Goal: Task Accomplishment & Management: Manage account settings

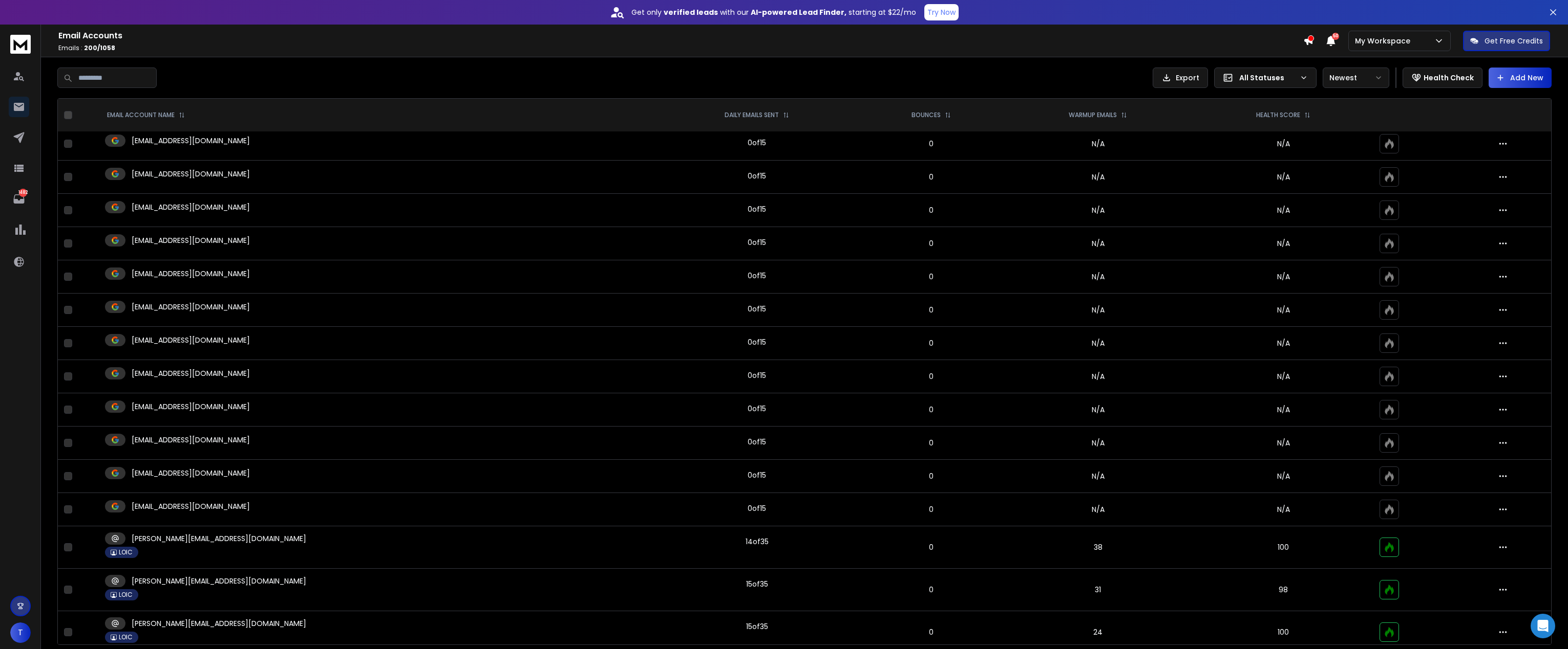
scroll to position [5526, 0]
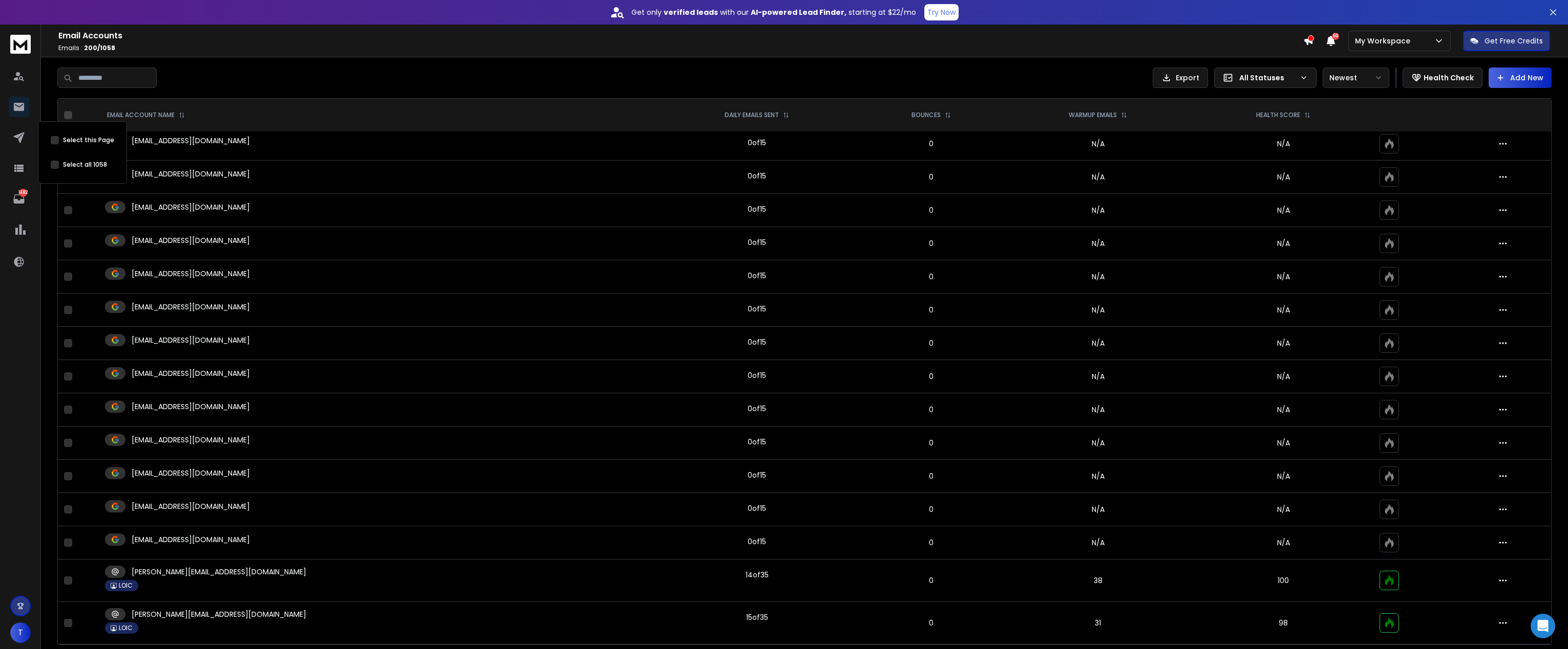
click at [57, 140] on button "Select this Page" at bounding box center [54, 140] width 8 height 8
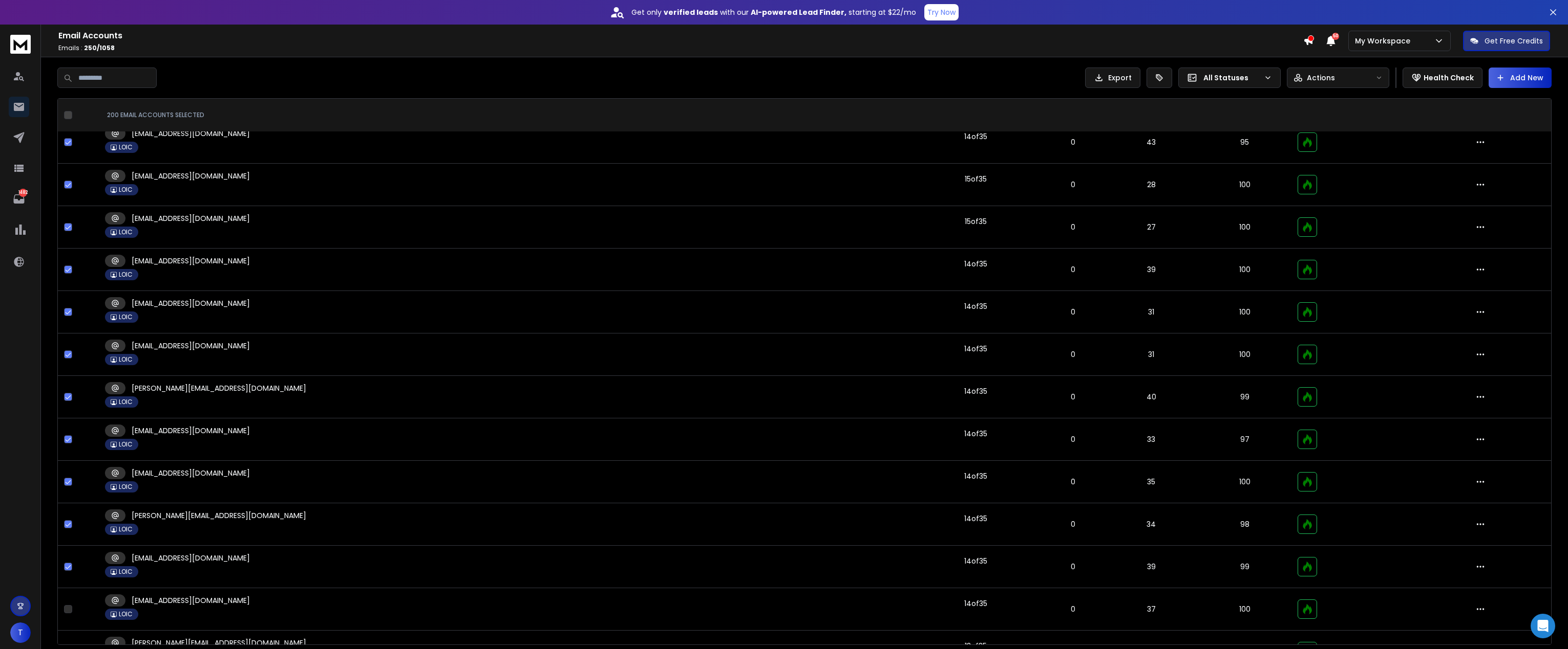
scroll to position [6393, 0]
click at [65, 561] on button "button" at bounding box center [68, 563] width 8 height 8
click at [69, 520] on button "button" at bounding box center [68, 520] width 8 height 8
click at [68, 478] on button "button" at bounding box center [68, 479] width 8 height 8
click at [67, 437] on button "button" at bounding box center [68, 436] width 8 height 8
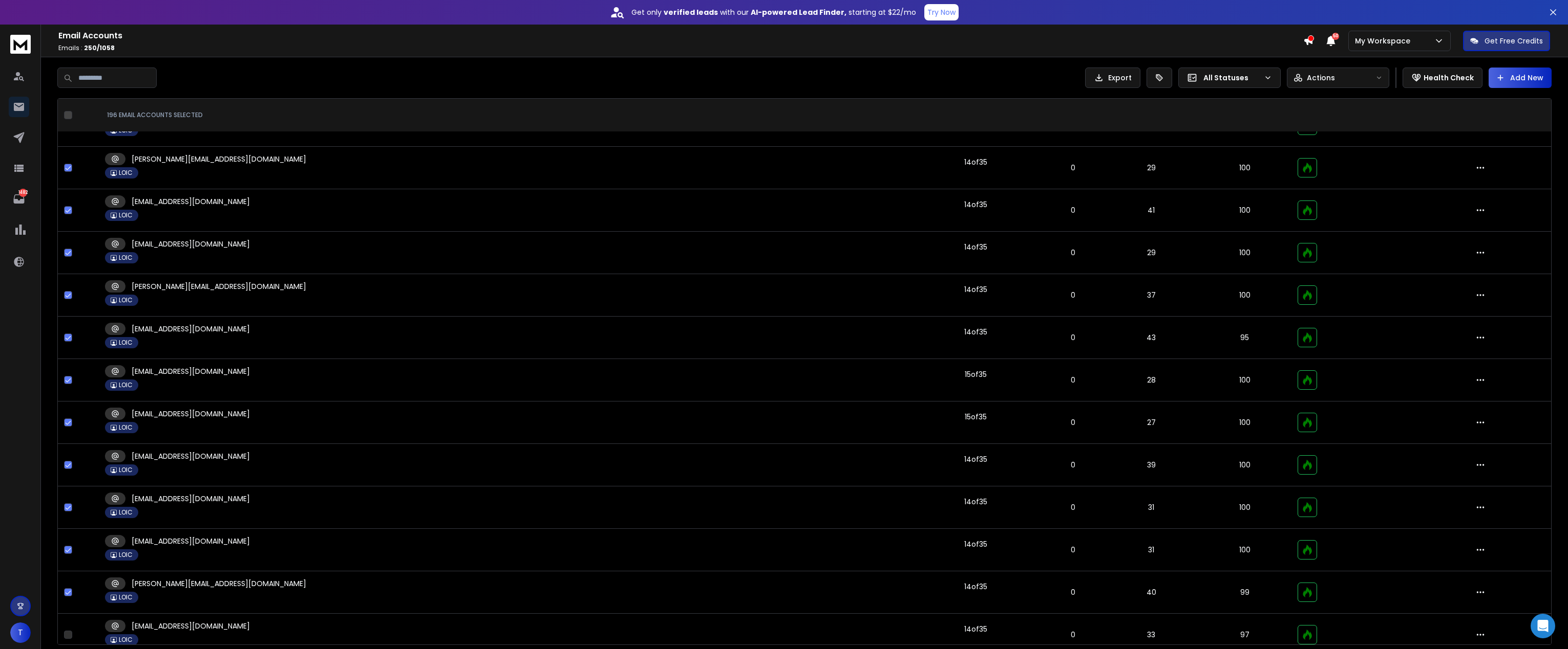
scroll to position [6192, 0]
click at [69, 593] on button "button" at bounding box center [68, 594] width 8 height 8
click at [68, 550] on button "button" at bounding box center [68, 552] width 8 height 8
click at [69, 510] on button "button" at bounding box center [68, 509] width 8 height 8
drag, startPoint x: 69, startPoint y: 467, endPoint x: 71, endPoint y: 443, distance: 24.1
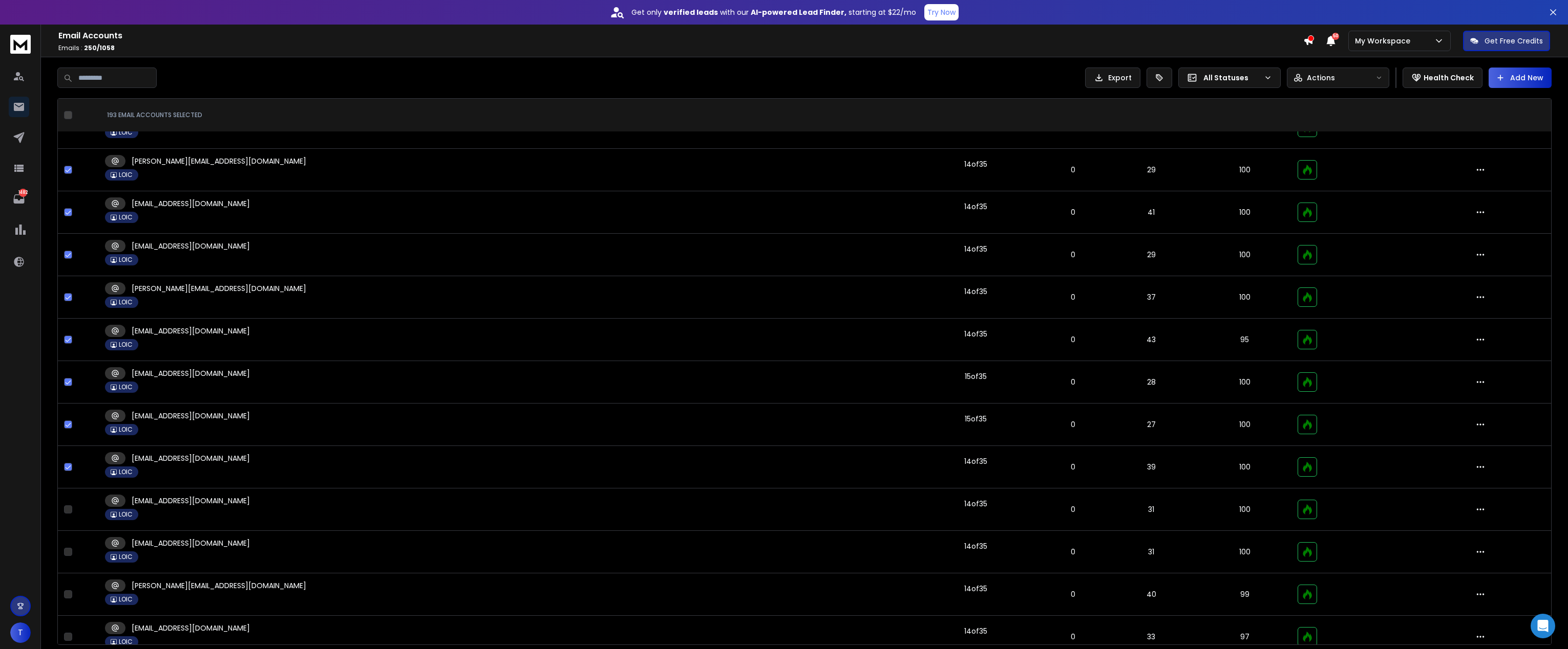
click at [69, 466] on button "button" at bounding box center [68, 467] width 8 height 8
click at [70, 426] on button "button" at bounding box center [68, 424] width 8 height 8
drag, startPoint x: 69, startPoint y: 381, endPoint x: 74, endPoint y: 381, distance: 5.0
click at [68, 381] on button "button" at bounding box center [68, 381] width 8 height 8
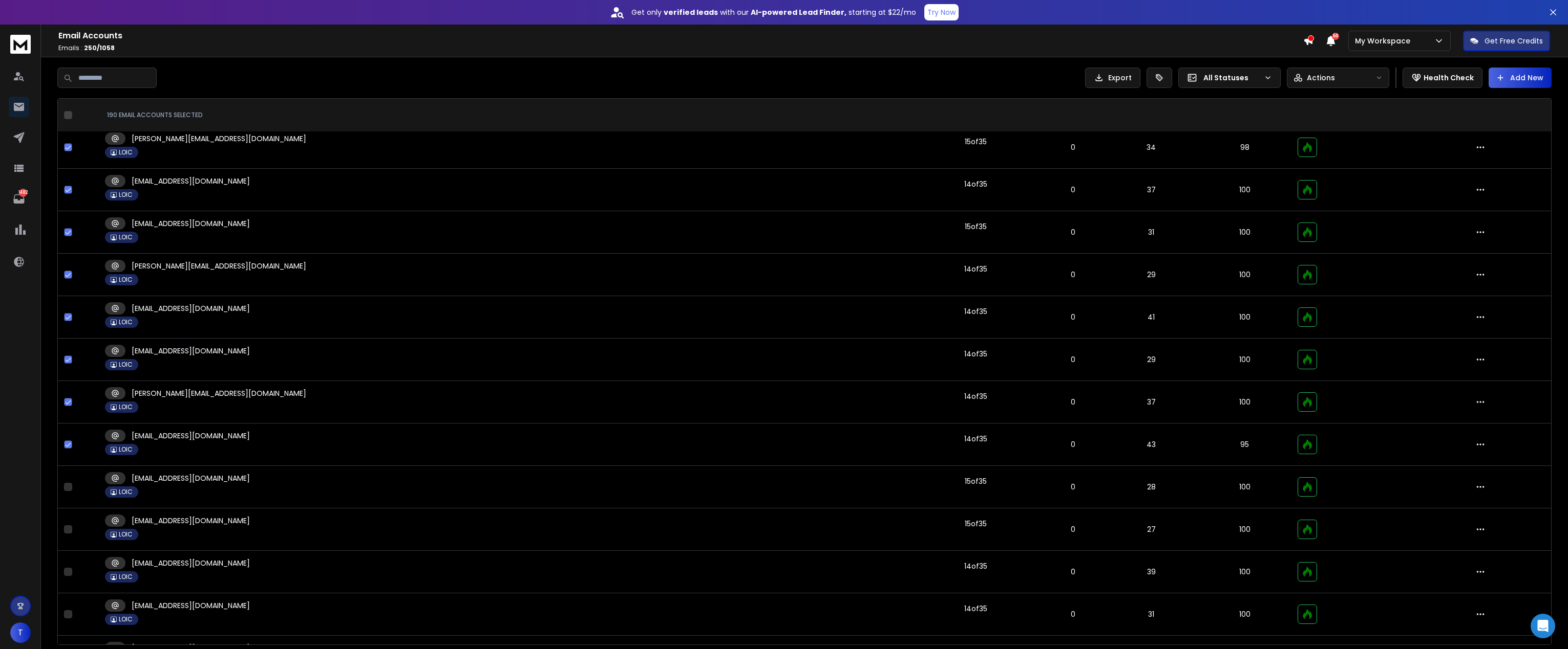
scroll to position [6030, 0]
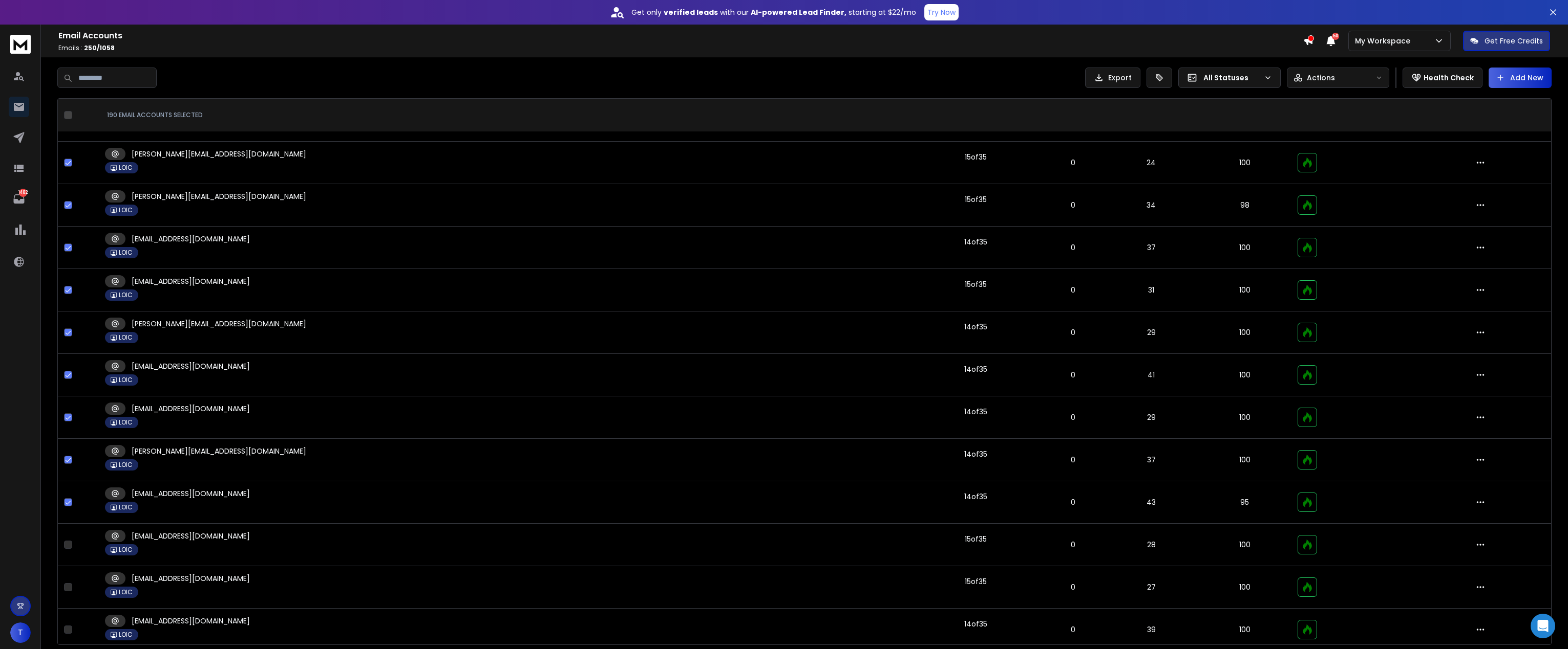
drag, startPoint x: 69, startPoint y: 499, endPoint x: 68, endPoint y: 491, distance: 8.1
click at [69, 499] on button "button" at bounding box center [68, 502] width 8 height 8
click at [70, 457] on button "button" at bounding box center [68, 460] width 8 height 8
click at [70, 414] on button "button" at bounding box center [68, 417] width 8 height 8
drag, startPoint x: 67, startPoint y: 372, endPoint x: 76, endPoint y: 373, distance: 9.1
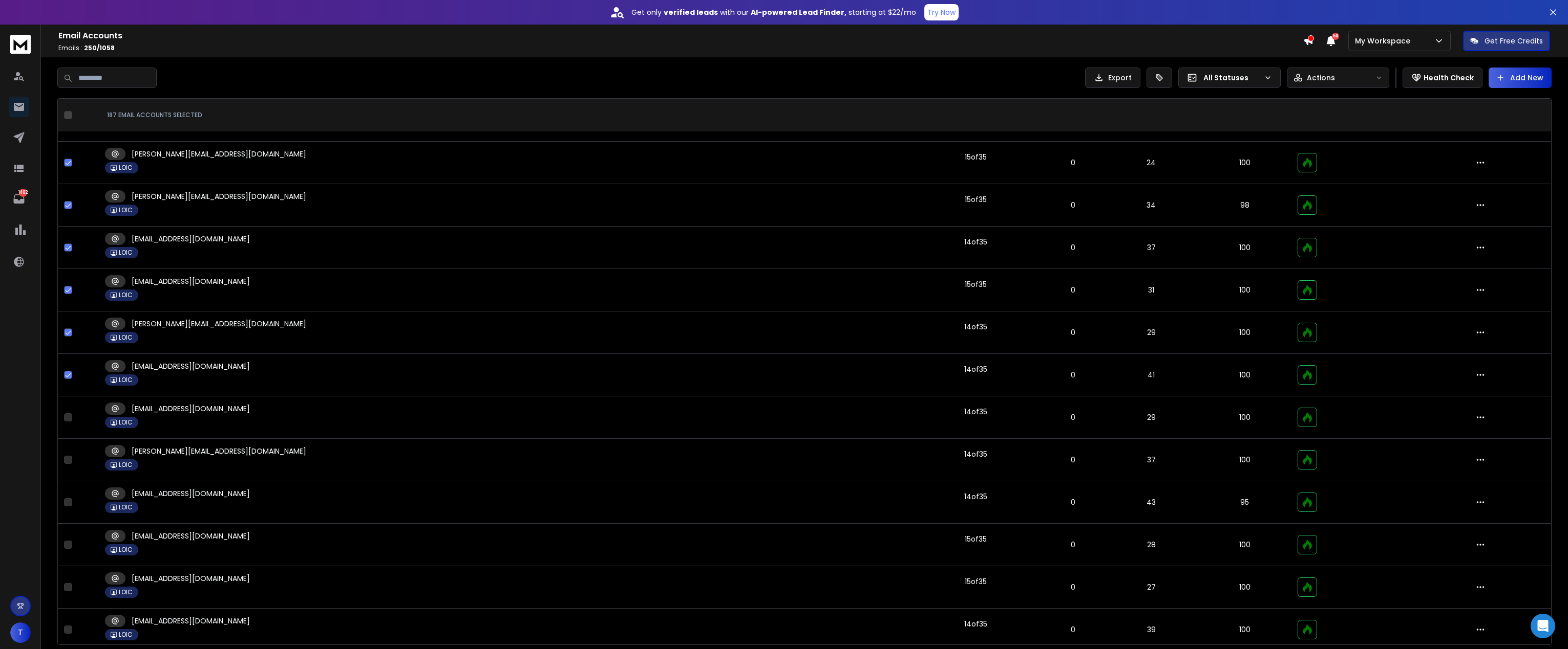
click at [67, 372] on button "button" at bounding box center [68, 374] width 8 height 8
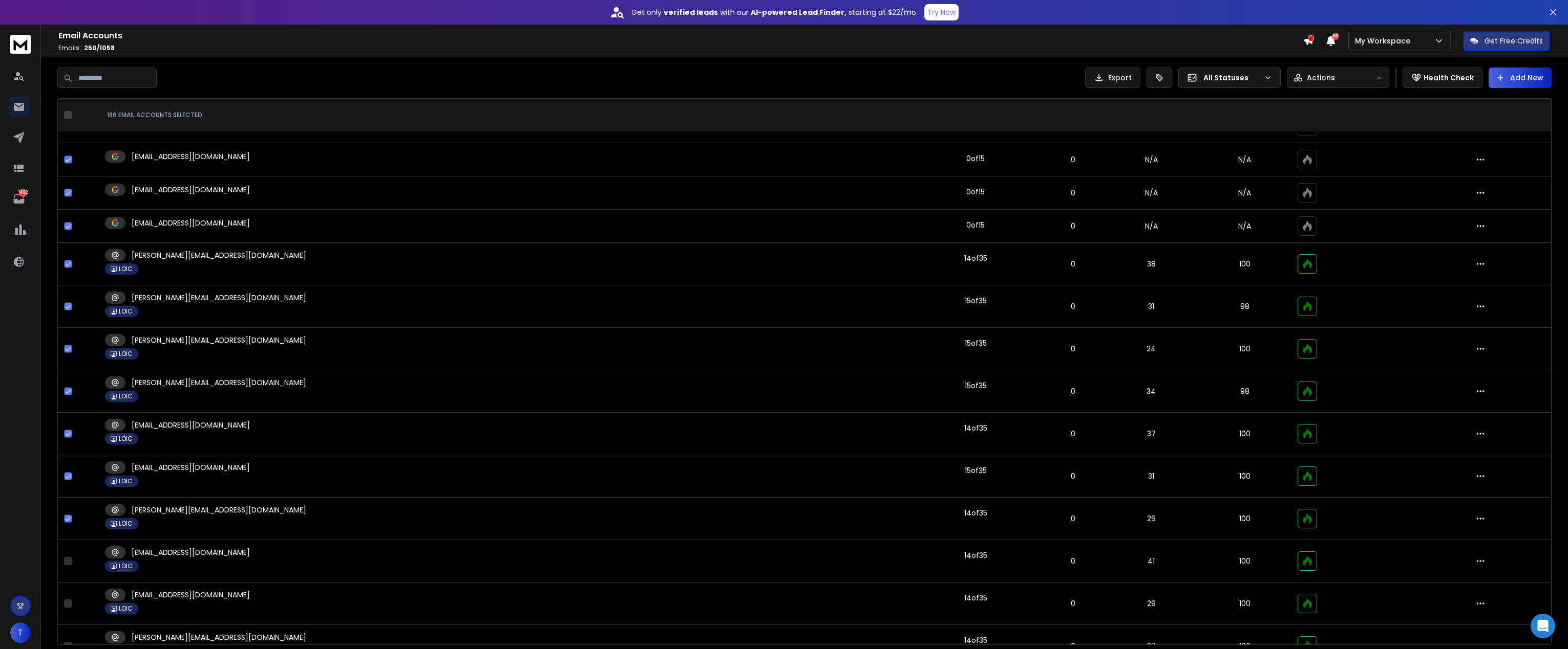
scroll to position [5805, 0]
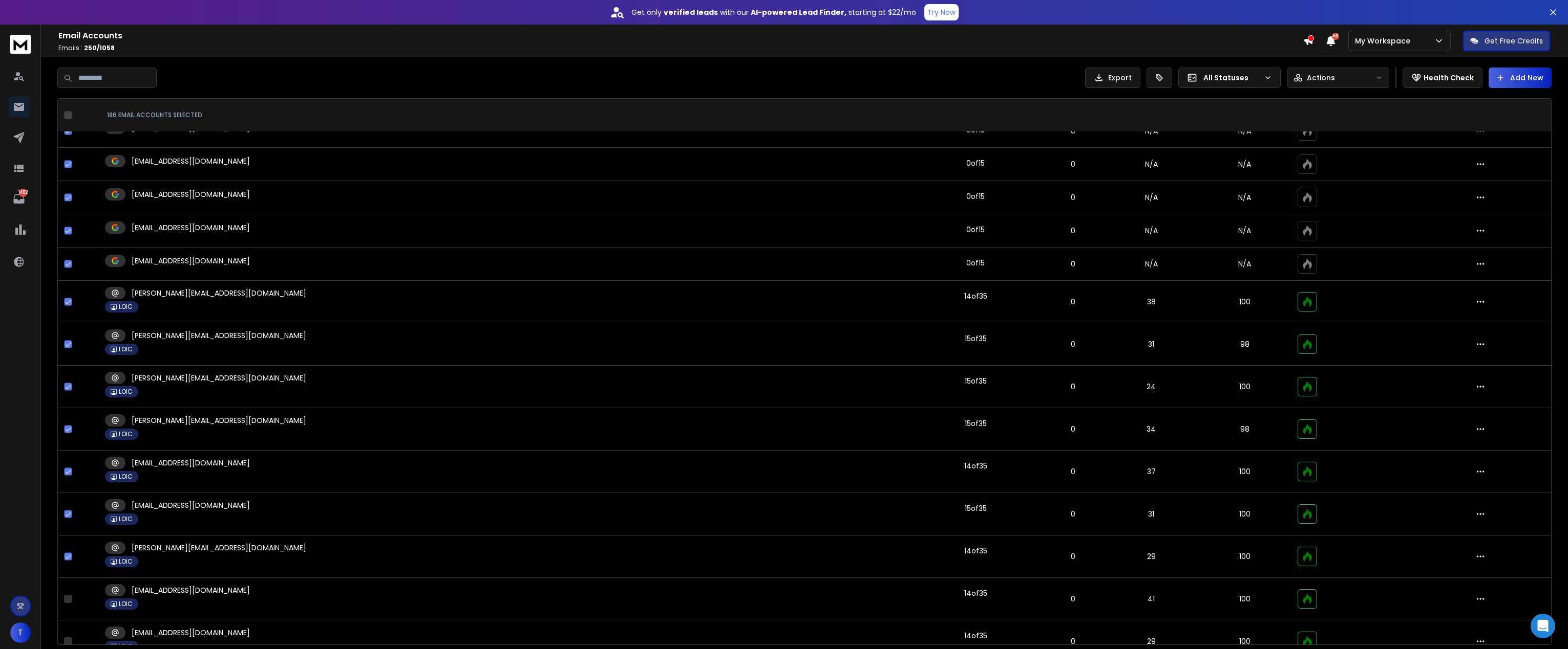
click at [68, 555] on button "button" at bounding box center [68, 556] width 8 height 8
click at [66, 513] on button "button" at bounding box center [68, 513] width 8 height 8
click at [68, 473] on button "button" at bounding box center [68, 471] width 8 height 8
click at [68, 427] on button "button" at bounding box center [68, 428] width 8 height 8
click at [68, 386] on button "button" at bounding box center [68, 387] width 8 height 8
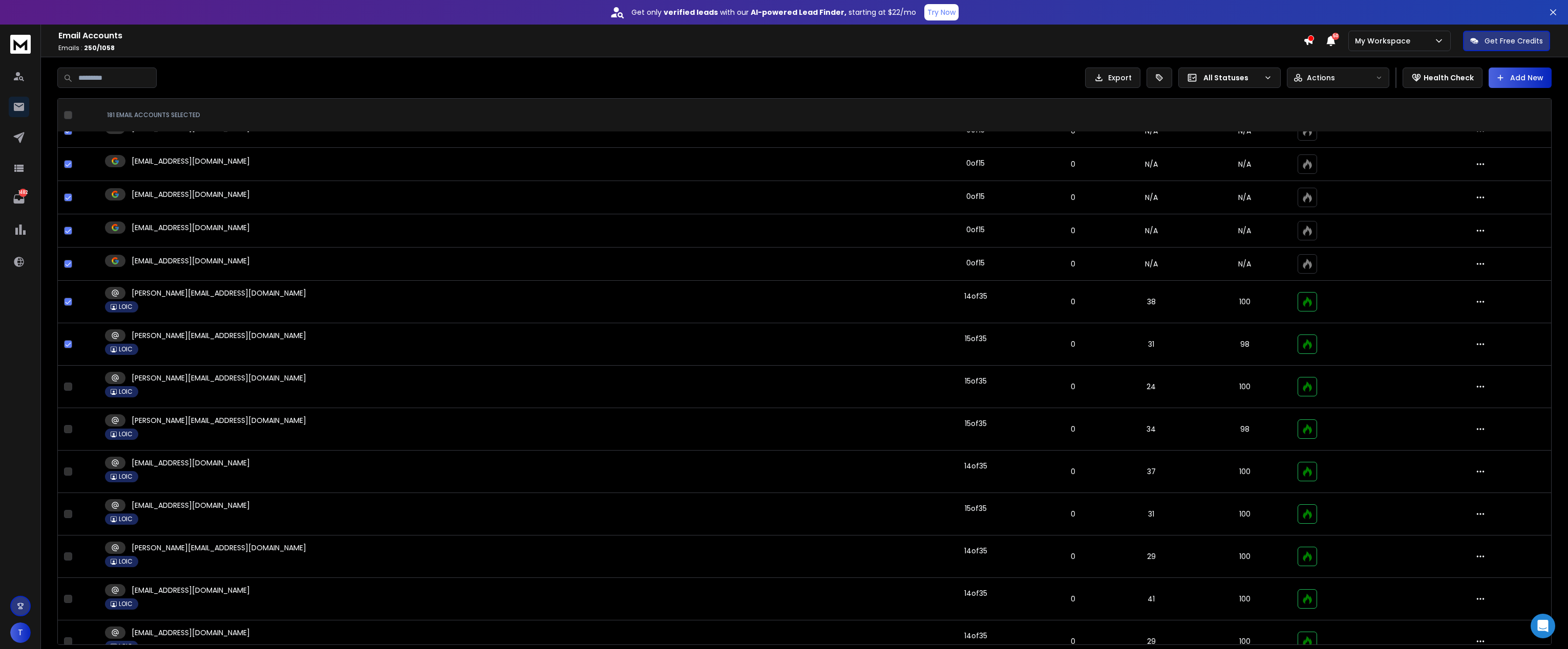
click at [68, 343] on button "button" at bounding box center [68, 344] width 8 height 8
click at [67, 302] on button "button" at bounding box center [68, 301] width 8 height 8
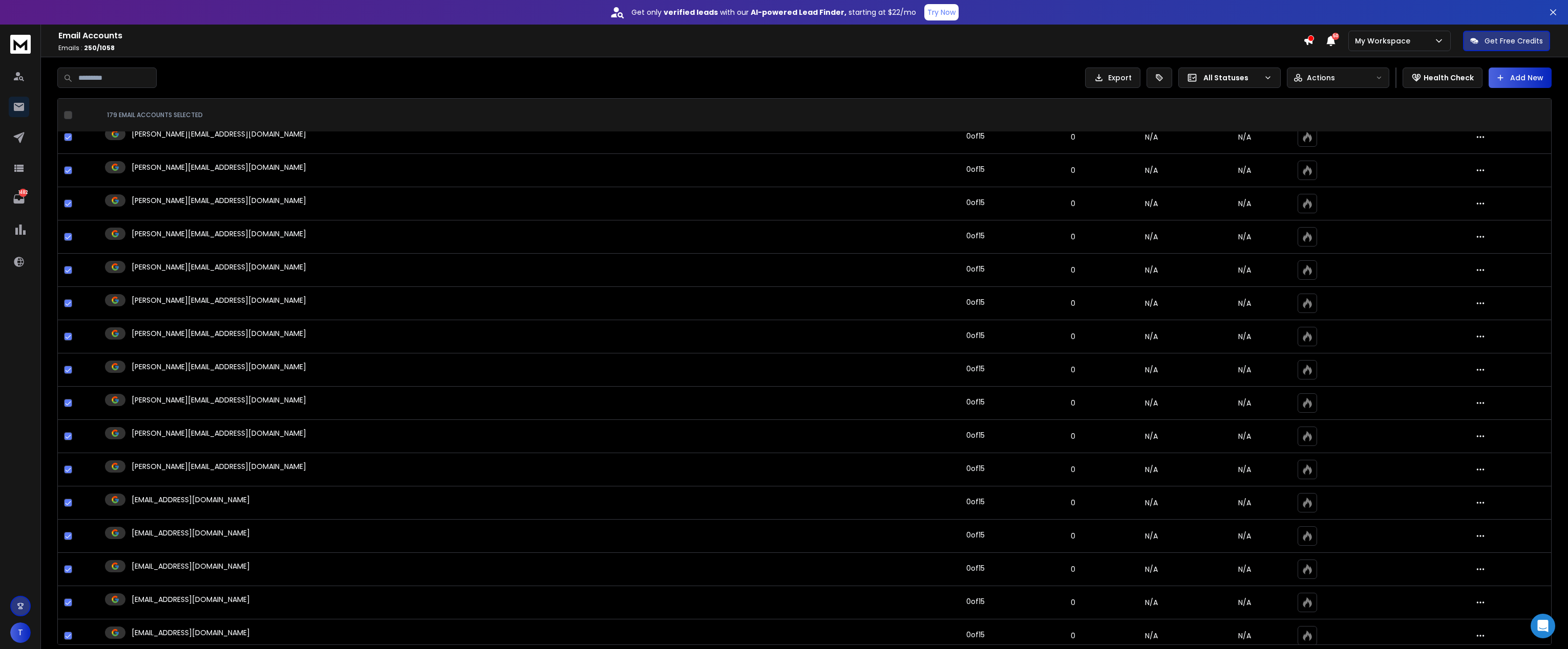
scroll to position [0, 0]
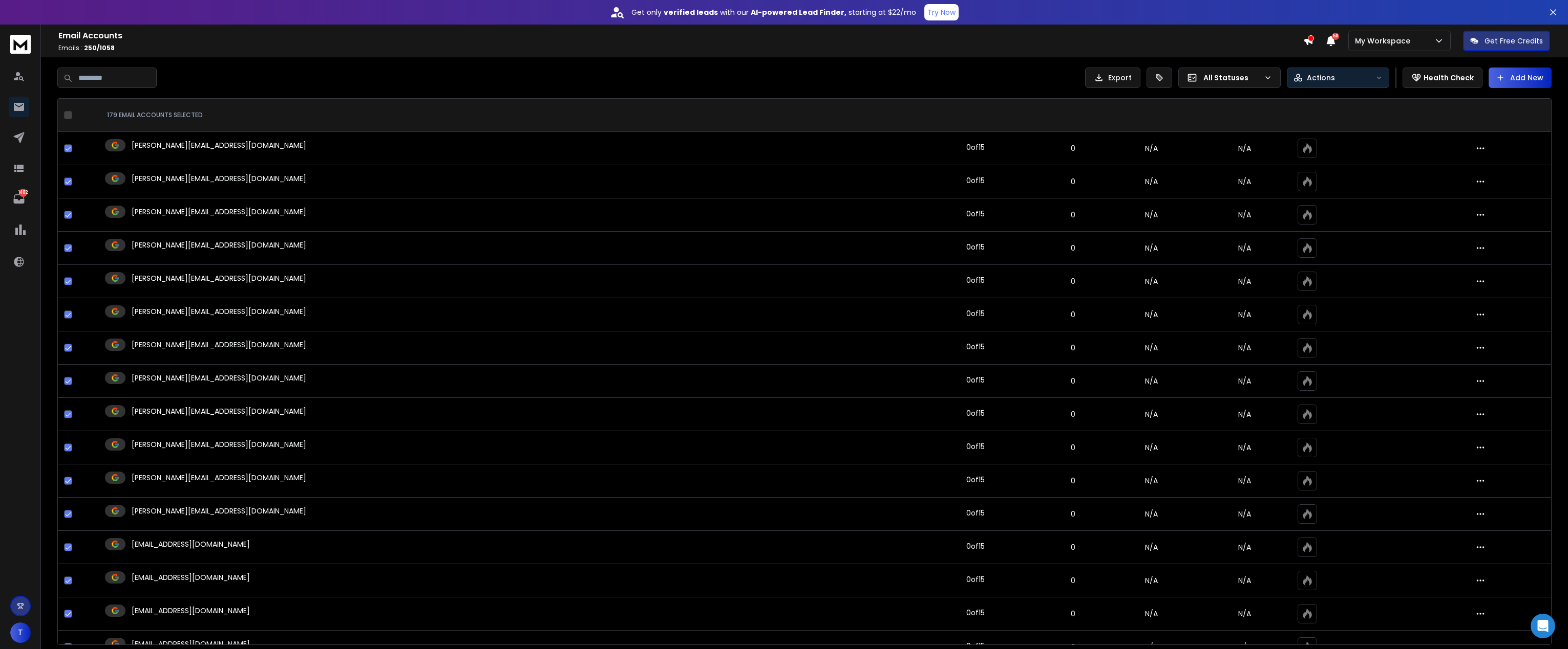
click at [1358, 82] on div "Actions" at bounding box center [1332, 78] width 78 height 10
click at [1353, 171] on div "Assign Workspaces" at bounding box center [1338, 169] width 83 height 10
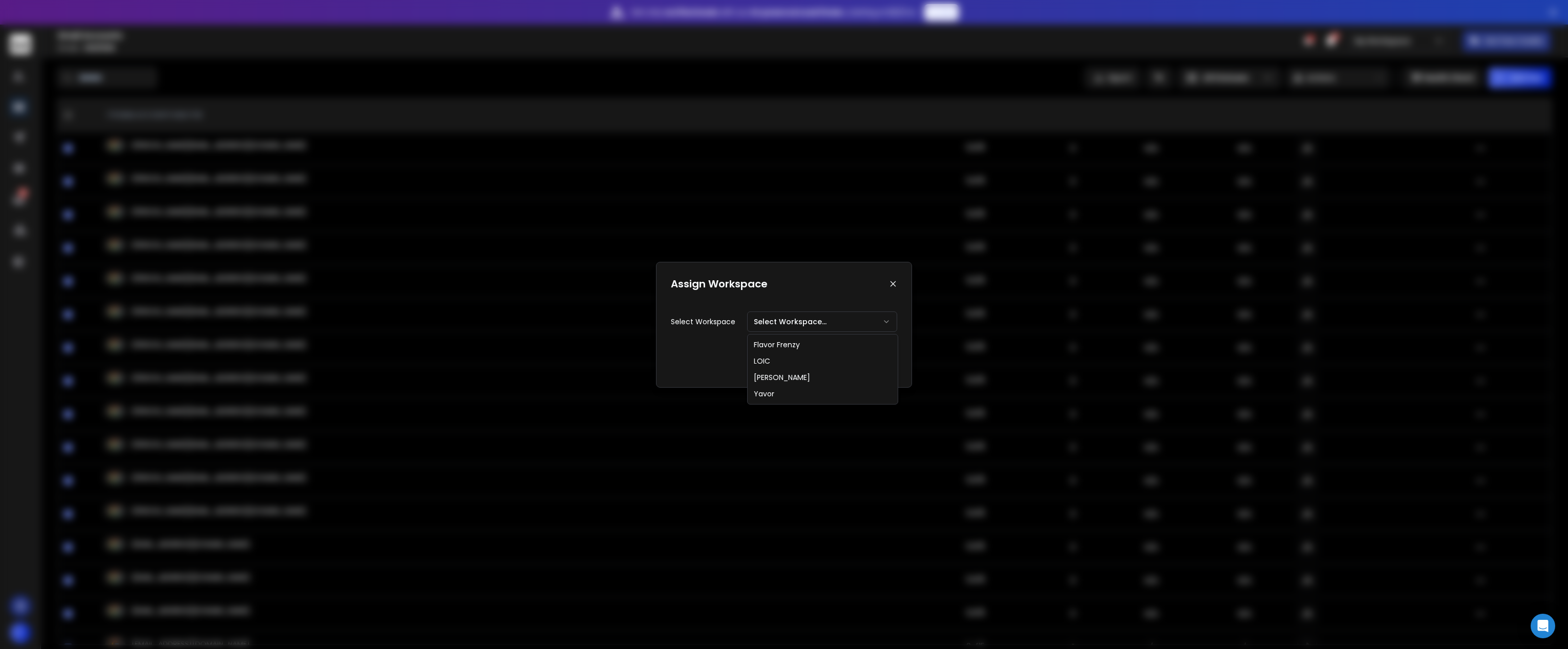
click at [844, 315] on button "Select Workspace..." at bounding box center [821, 322] width 150 height 21
click at [838, 362] on button "Assign Workspace" at bounding box center [854, 363] width 86 height 21
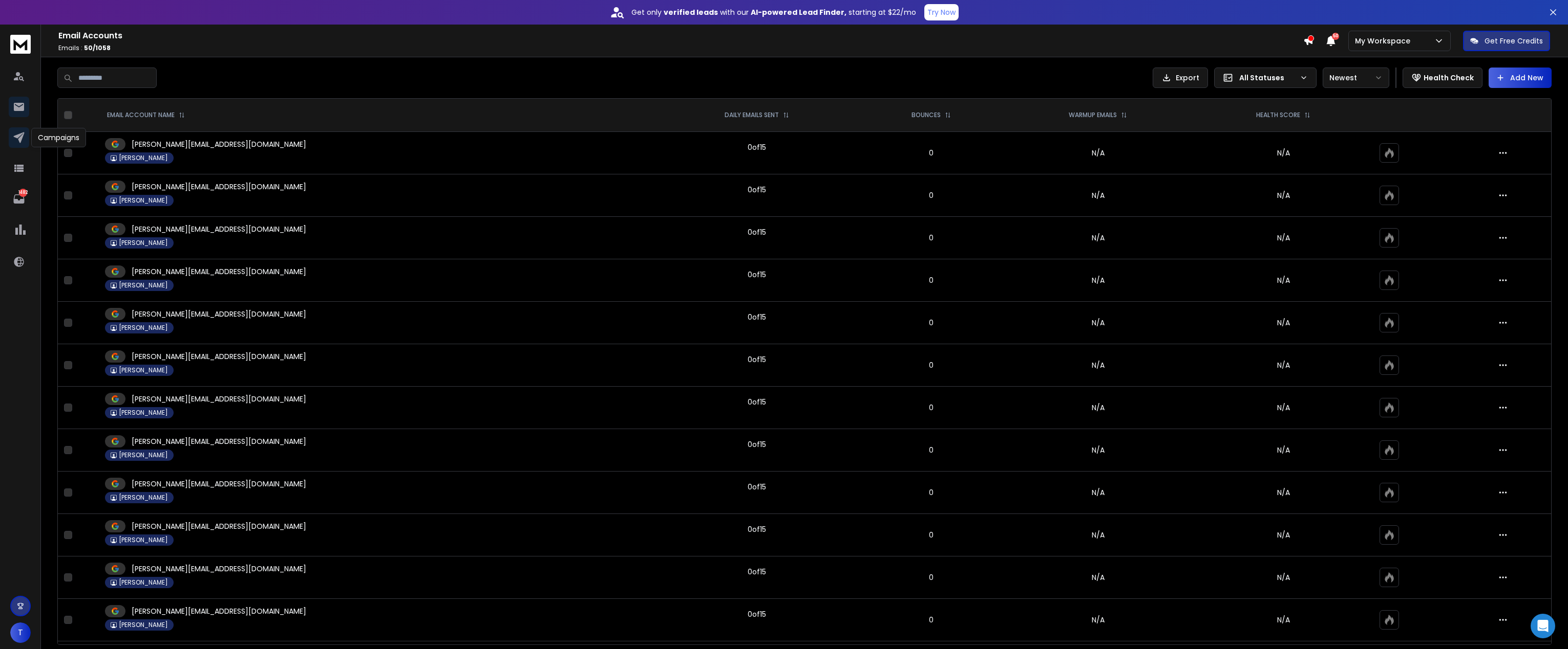
click at [22, 143] on icon at bounding box center [19, 137] width 12 height 12
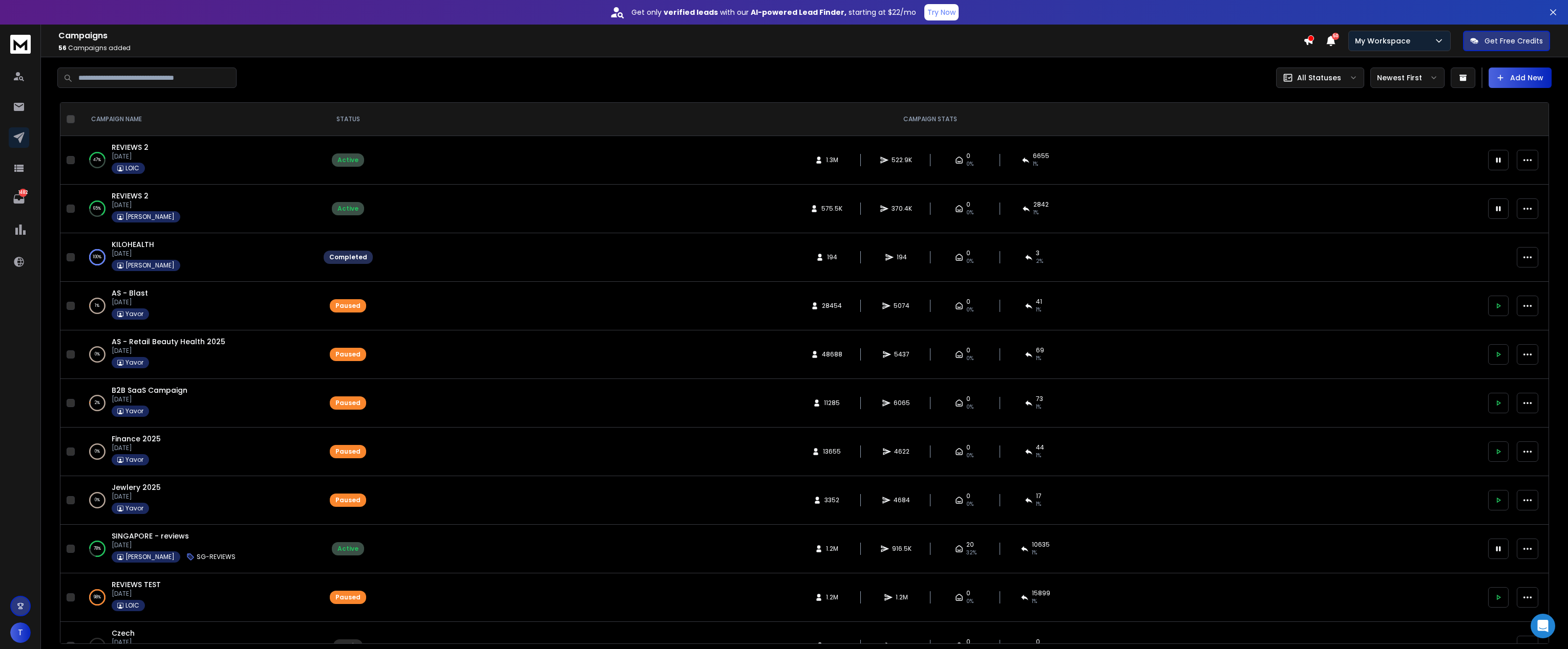
click at [1417, 41] on div "My Workspace" at bounding box center [1399, 41] width 89 height 10
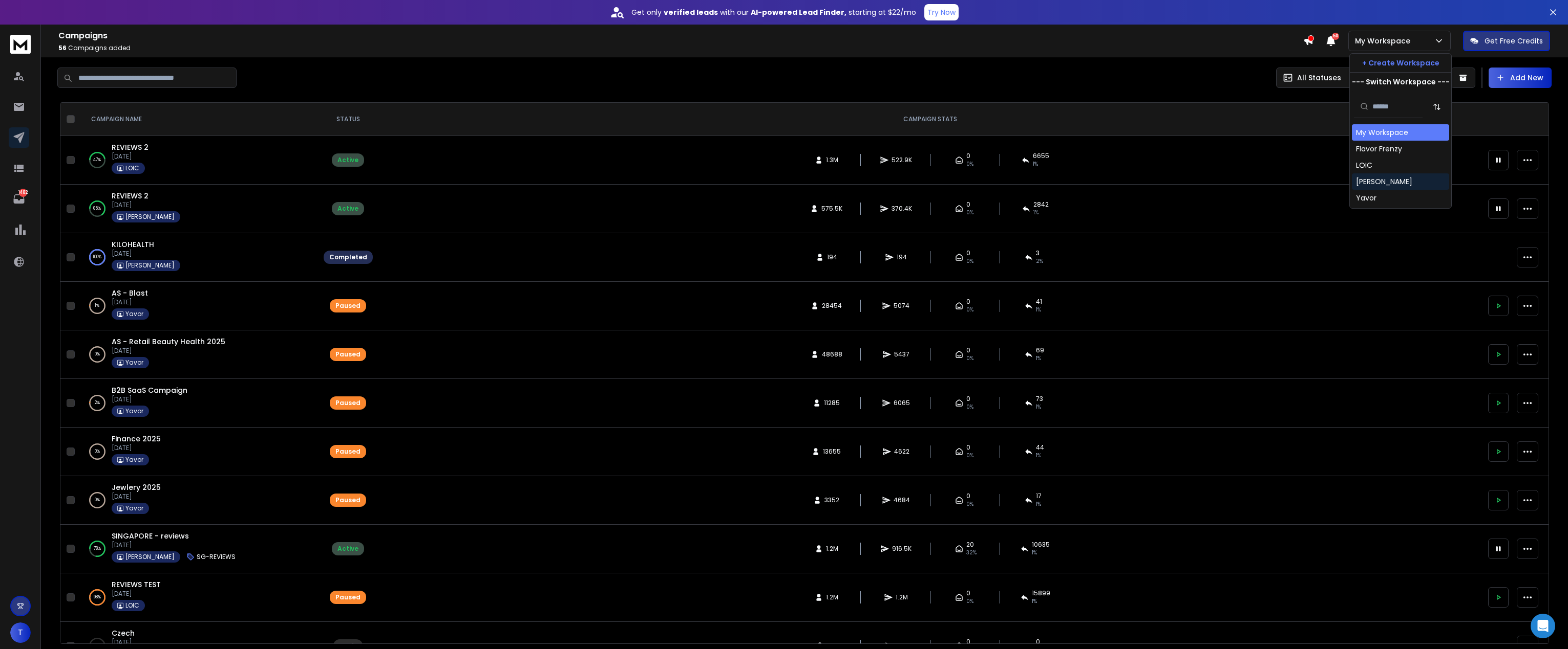
click at [1372, 182] on div "Richard" at bounding box center [1384, 182] width 56 height 10
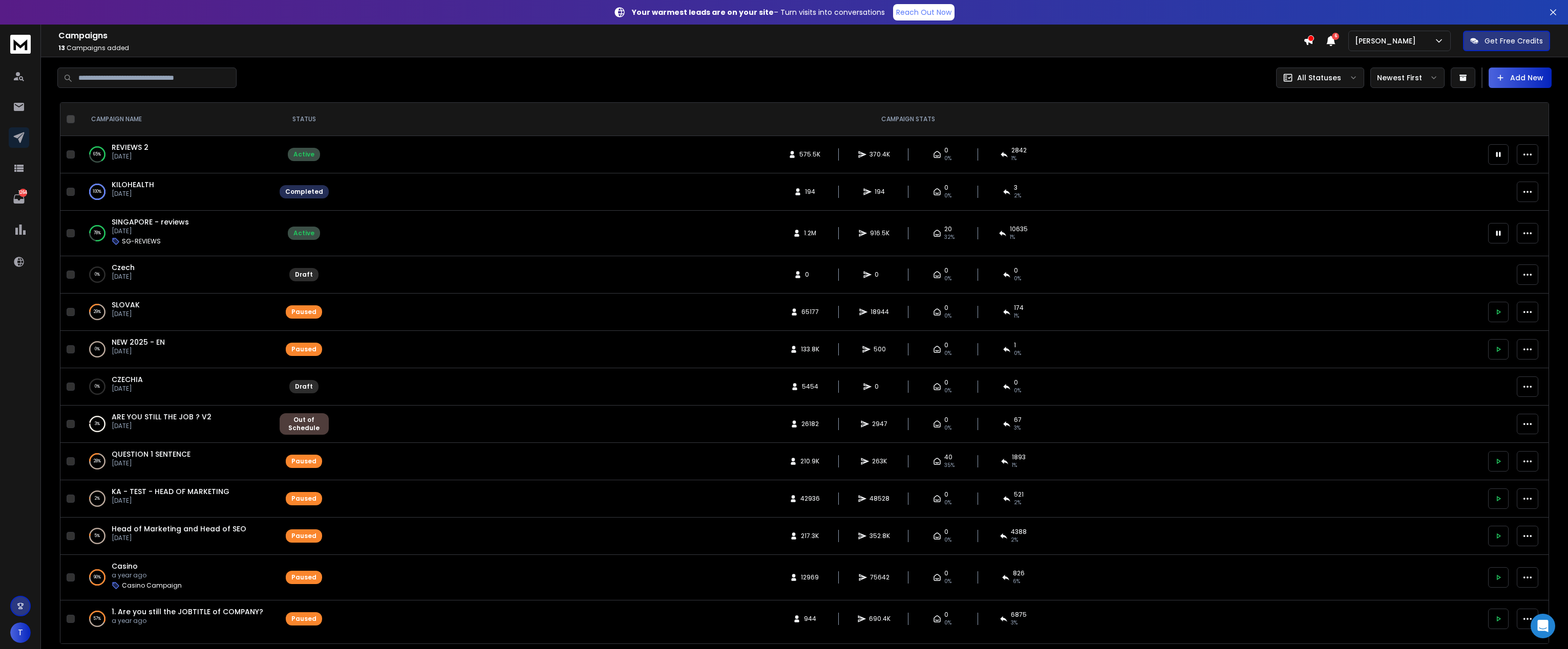
click at [209, 157] on div "65 % REVIEWS 2 3 months ago" at bounding box center [176, 155] width 174 height 24
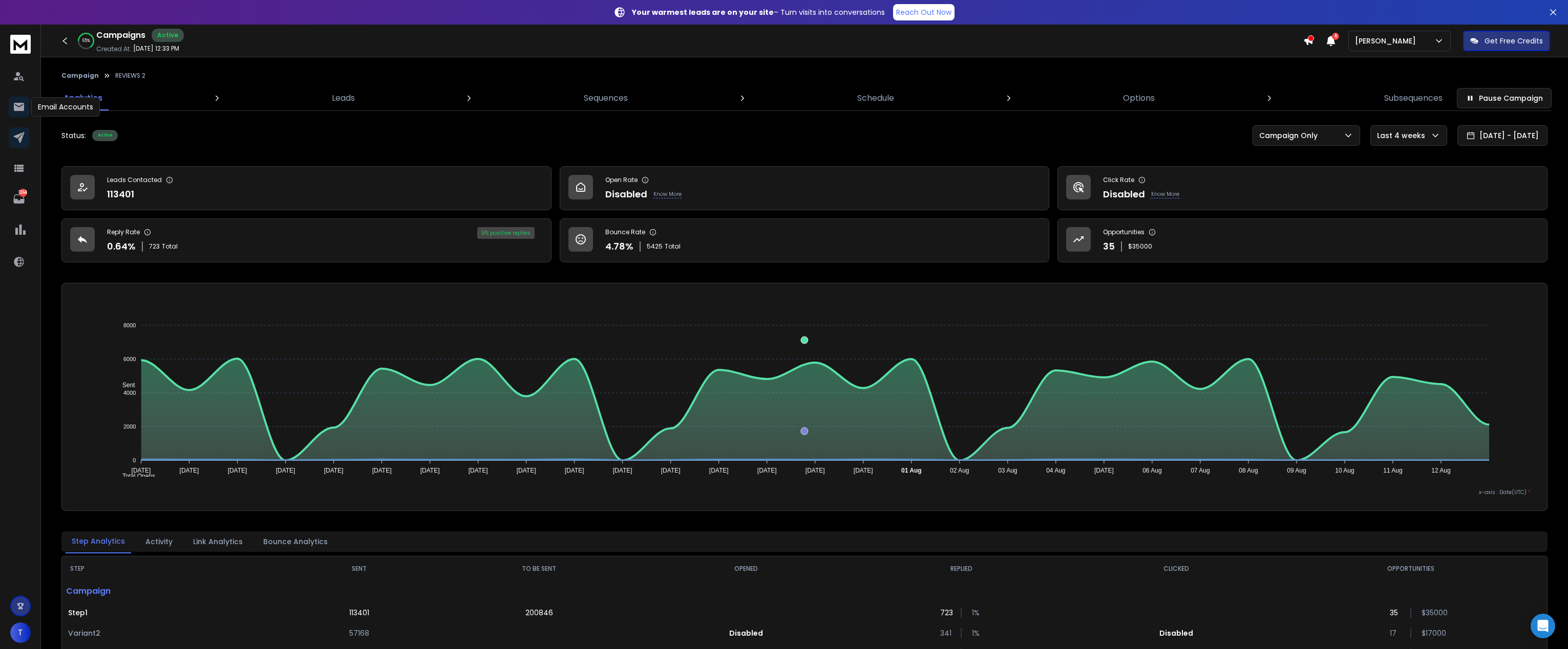
click at [17, 101] on icon at bounding box center [19, 107] width 12 height 12
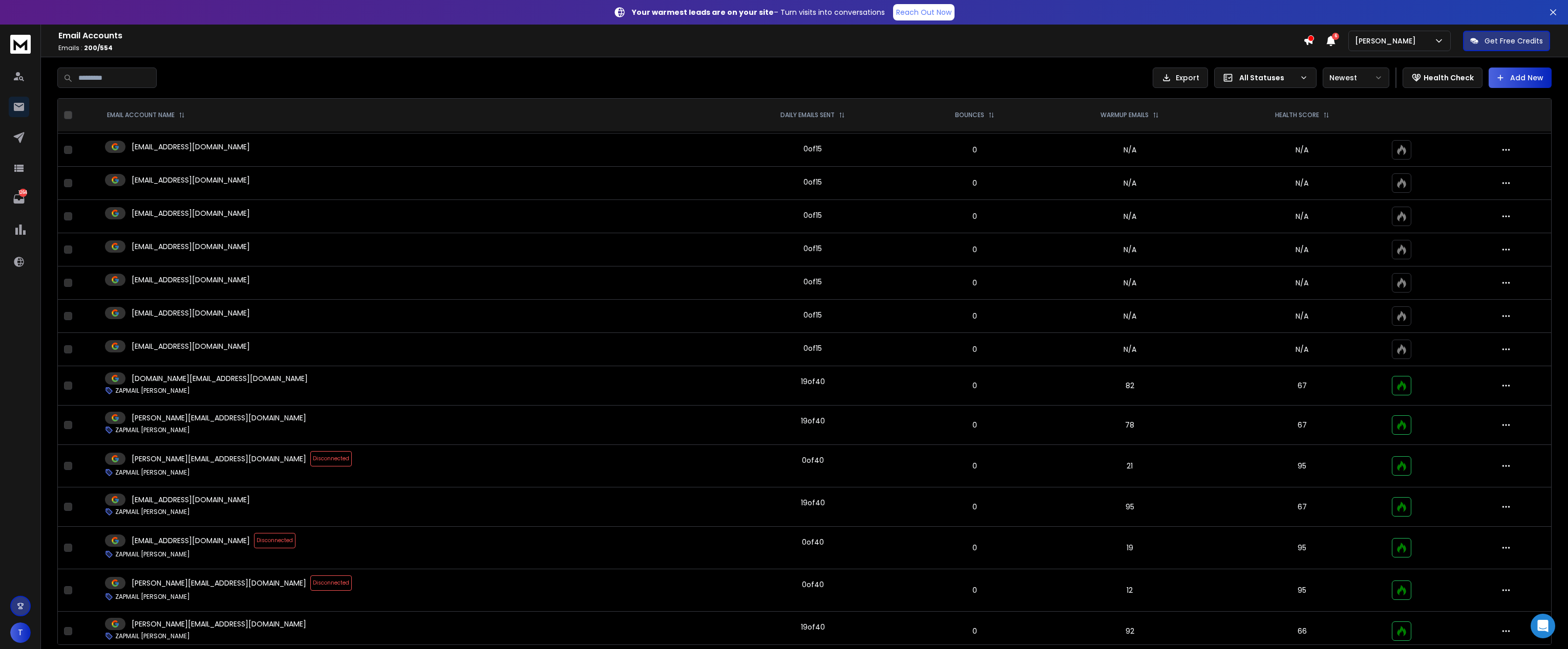
scroll to position [5692, 0]
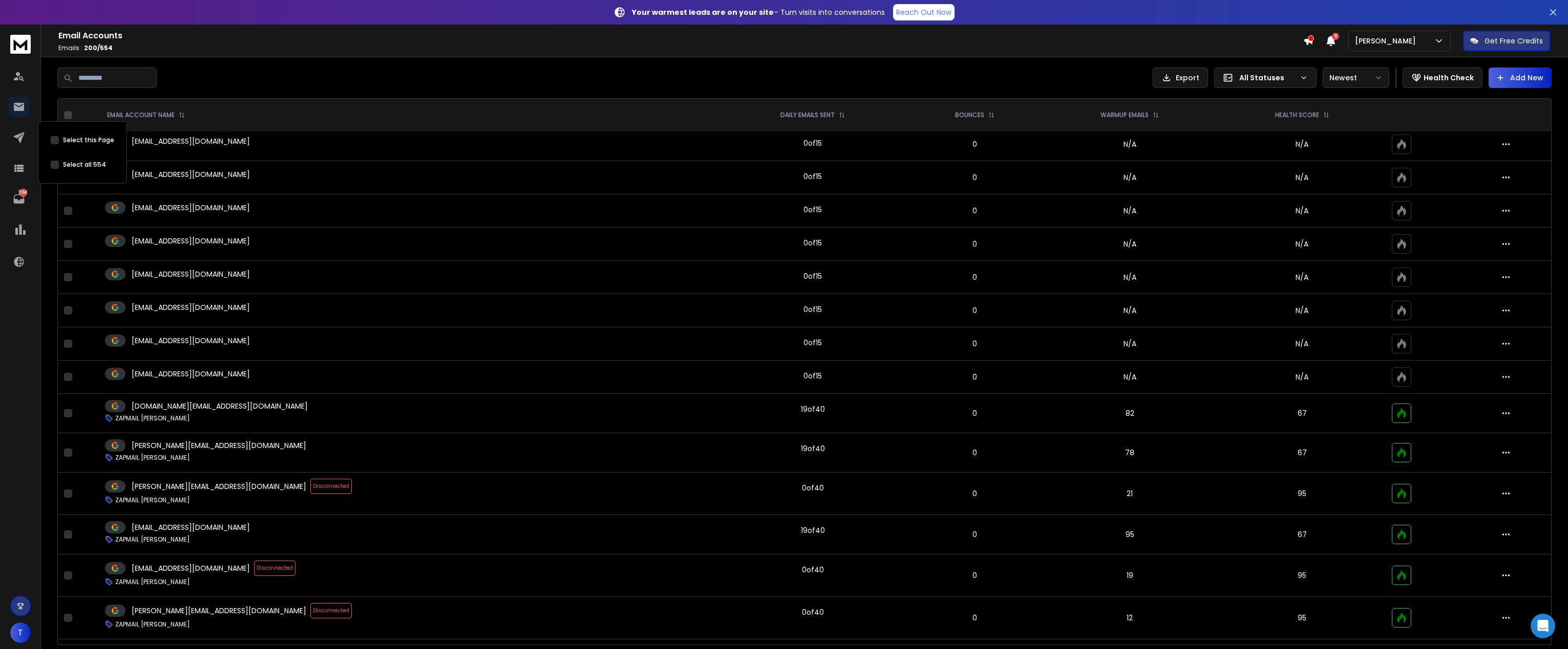
click at [55, 142] on button "Select this Page" at bounding box center [54, 140] width 8 height 8
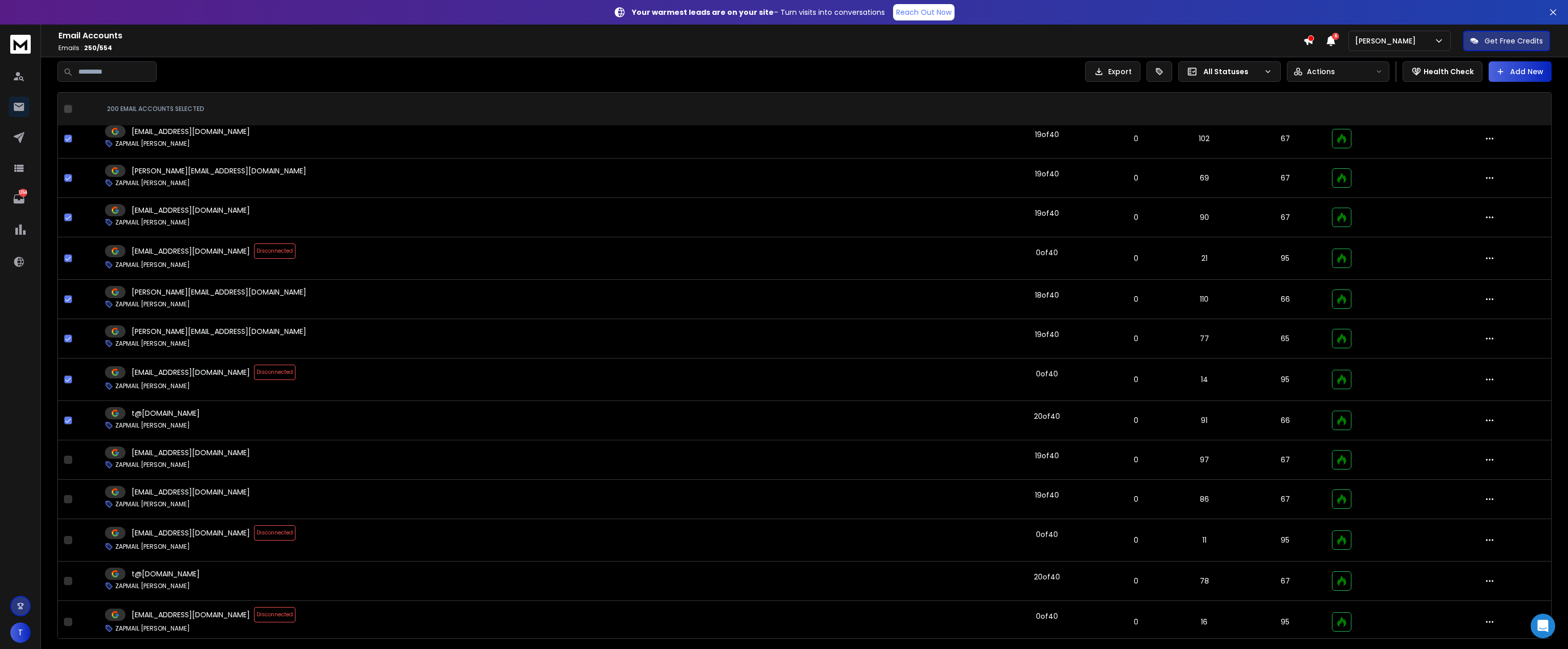
scroll to position [6487, 0]
click at [70, 421] on button "button" at bounding box center [68, 421] width 8 height 8
click at [66, 377] on button "button" at bounding box center [68, 381] width 8 height 8
drag, startPoint x: 67, startPoint y: 338, endPoint x: 63, endPoint y: 319, distance: 19.4
click at [67, 337] on button "button" at bounding box center [68, 340] width 8 height 8
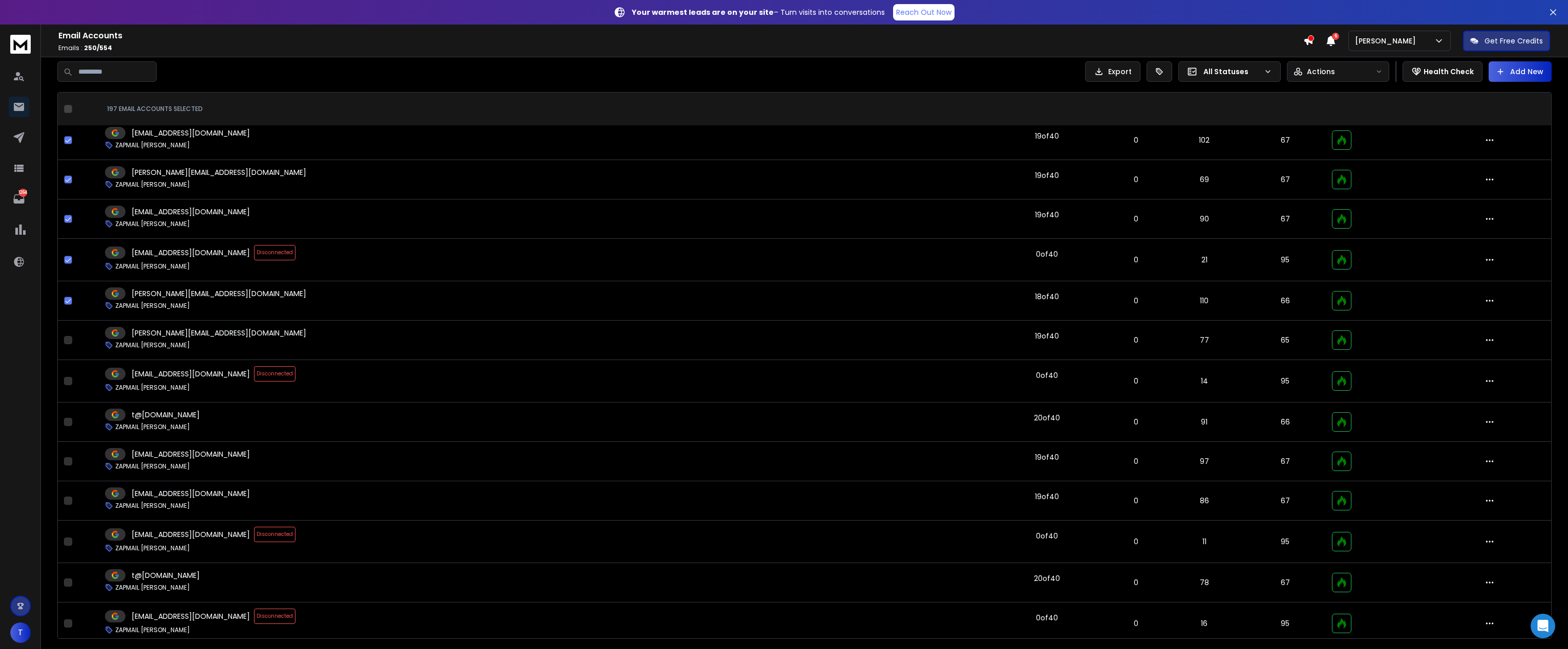
click at [68, 301] on button "button" at bounding box center [68, 301] width 8 height 8
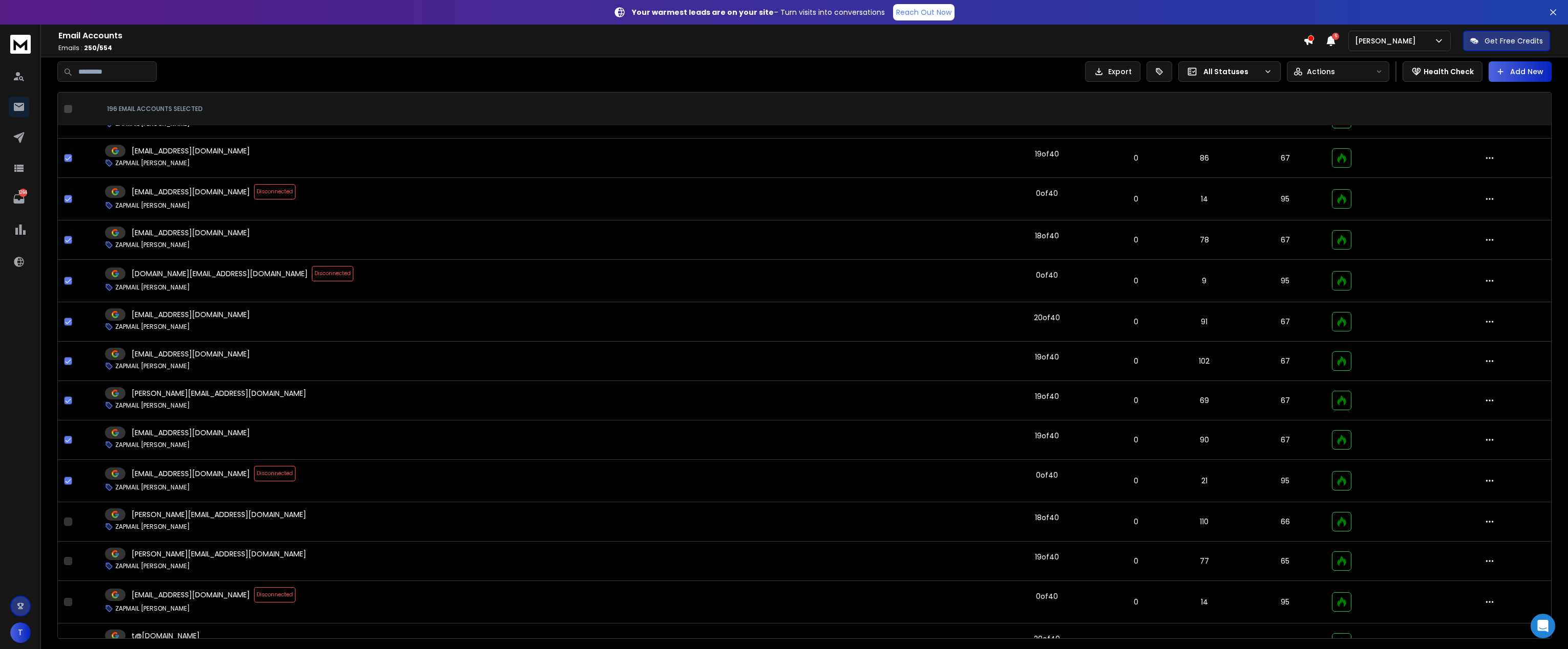
scroll to position [6264, 0]
click at [70, 480] on button "button" at bounding box center [68, 482] width 8 height 8
drag, startPoint x: 67, startPoint y: 440, endPoint x: 69, endPoint y: 418, distance: 22.1
click at [67, 440] on button "button" at bounding box center [68, 441] width 8 height 8
click at [65, 399] on button "button" at bounding box center [68, 401] width 8 height 8
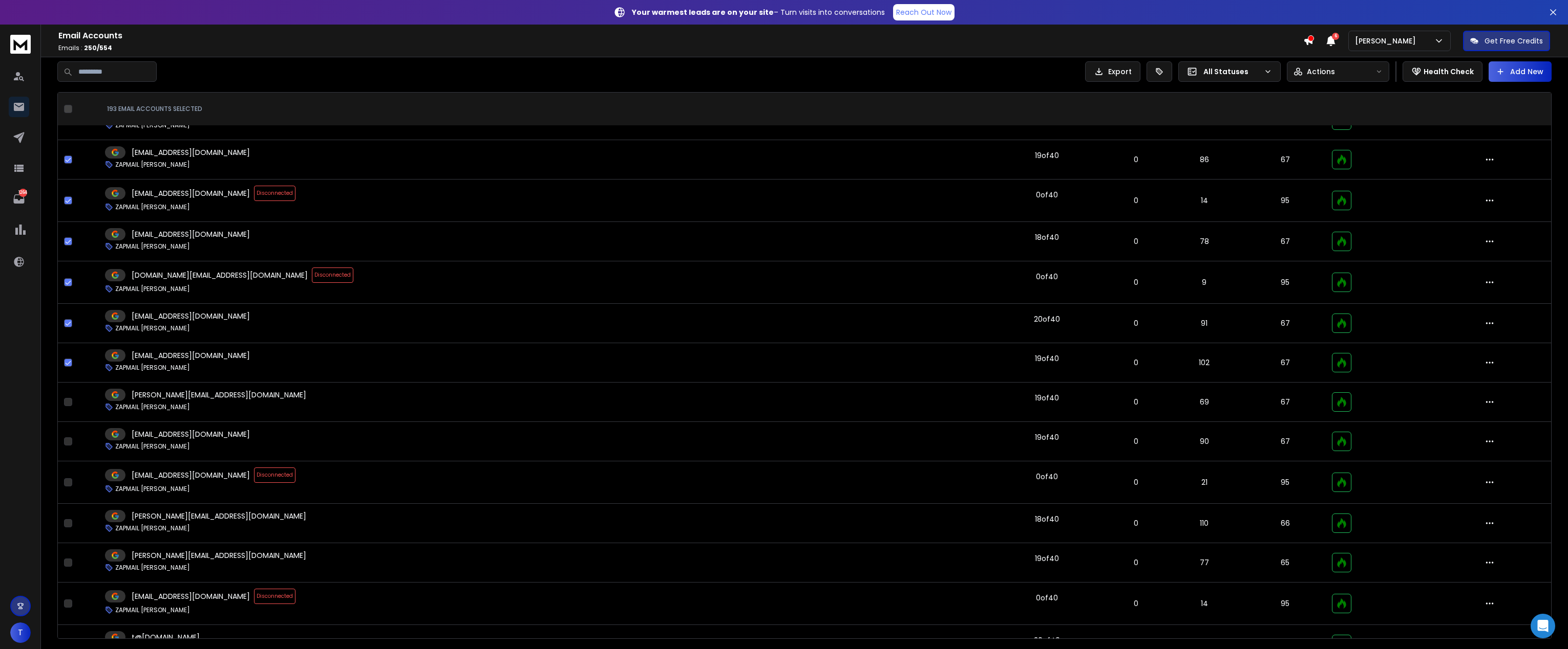
click at [71, 363] on button "button" at bounding box center [68, 362] width 8 height 8
click at [70, 323] on button "button" at bounding box center [68, 323] width 8 height 8
click at [70, 281] on button "button" at bounding box center [68, 281] width 8 height 8
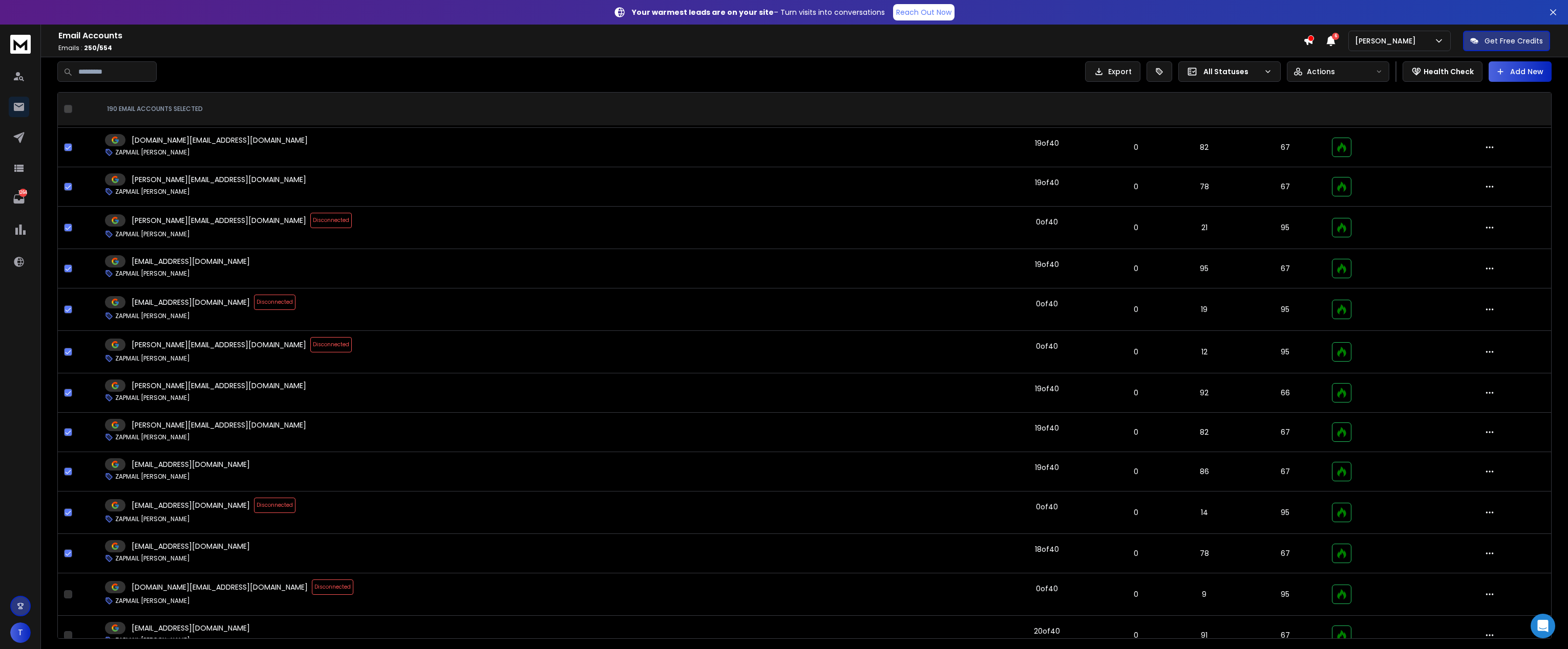
scroll to position [5951, 0]
click at [68, 554] on button "button" at bounding box center [68, 553] width 8 height 8
drag, startPoint x: 70, startPoint y: 513, endPoint x: 67, endPoint y: 502, distance: 11.4
click at [69, 513] on button "button" at bounding box center [68, 513] width 8 height 8
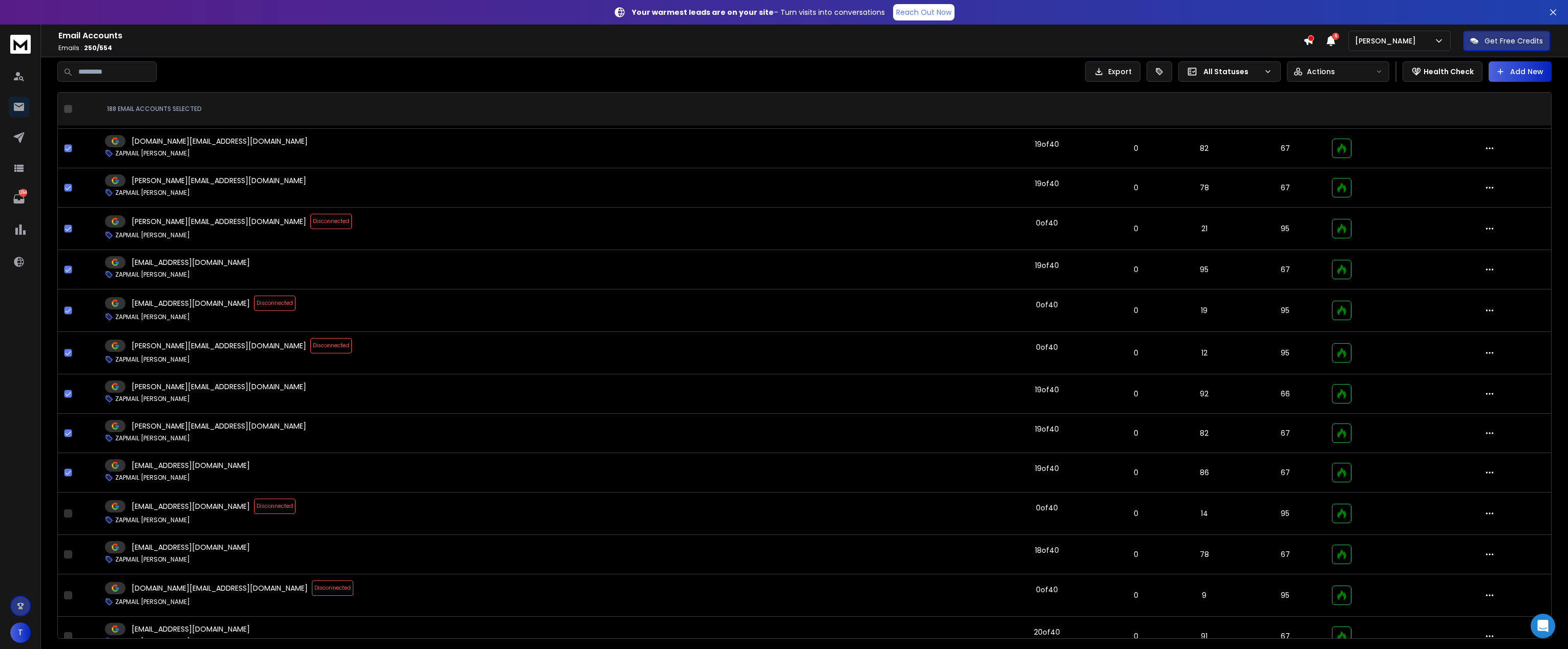
click at [68, 473] on button "button" at bounding box center [68, 473] width 8 height 8
click at [69, 434] on button "button" at bounding box center [68, 434] width 8 height 8
drag, startPoint x: 68, startPoint y: 394, endPoint x: 69, endPoint y: 378, distance: 16.0
click at [68, 394] on button "button" at bounding box center [68, 394] width 8 height 8
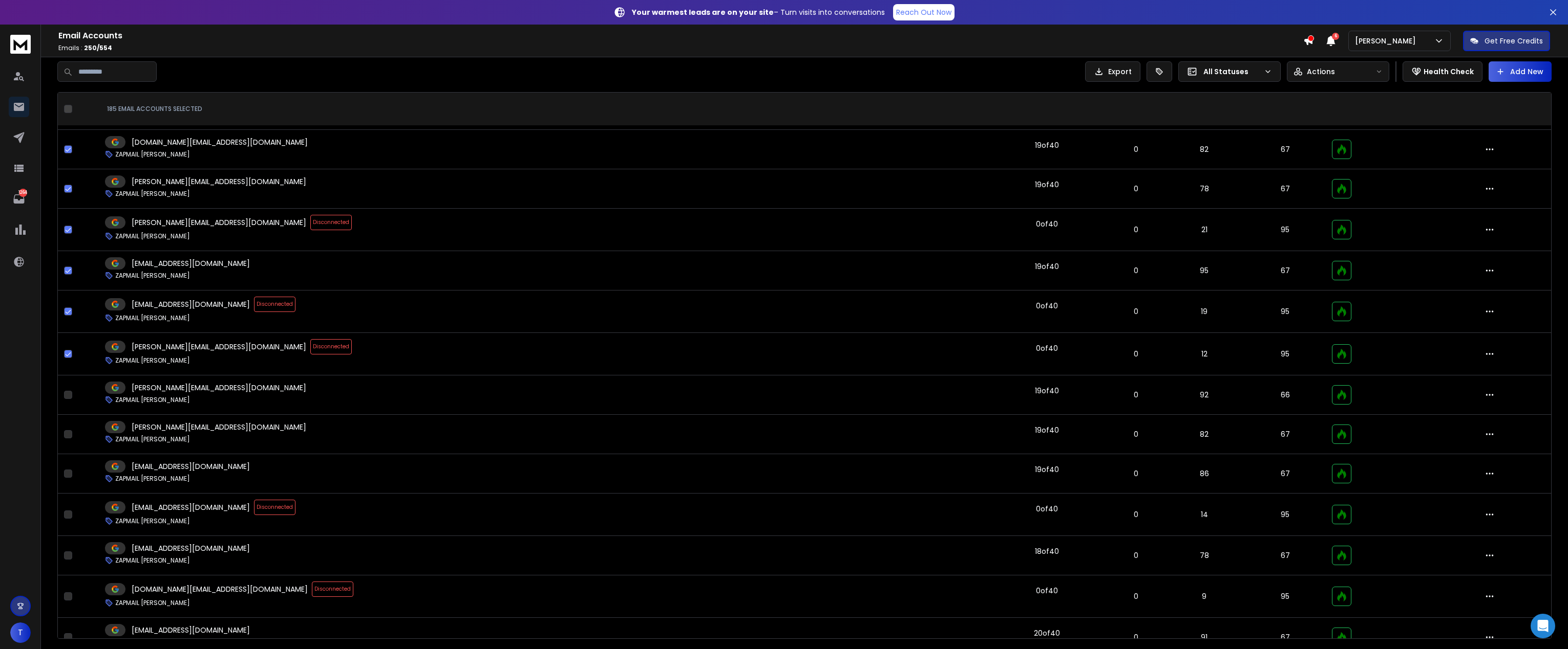
click at [69, 351] on button "button" at bounding box center [68, 354] width 8 height 8
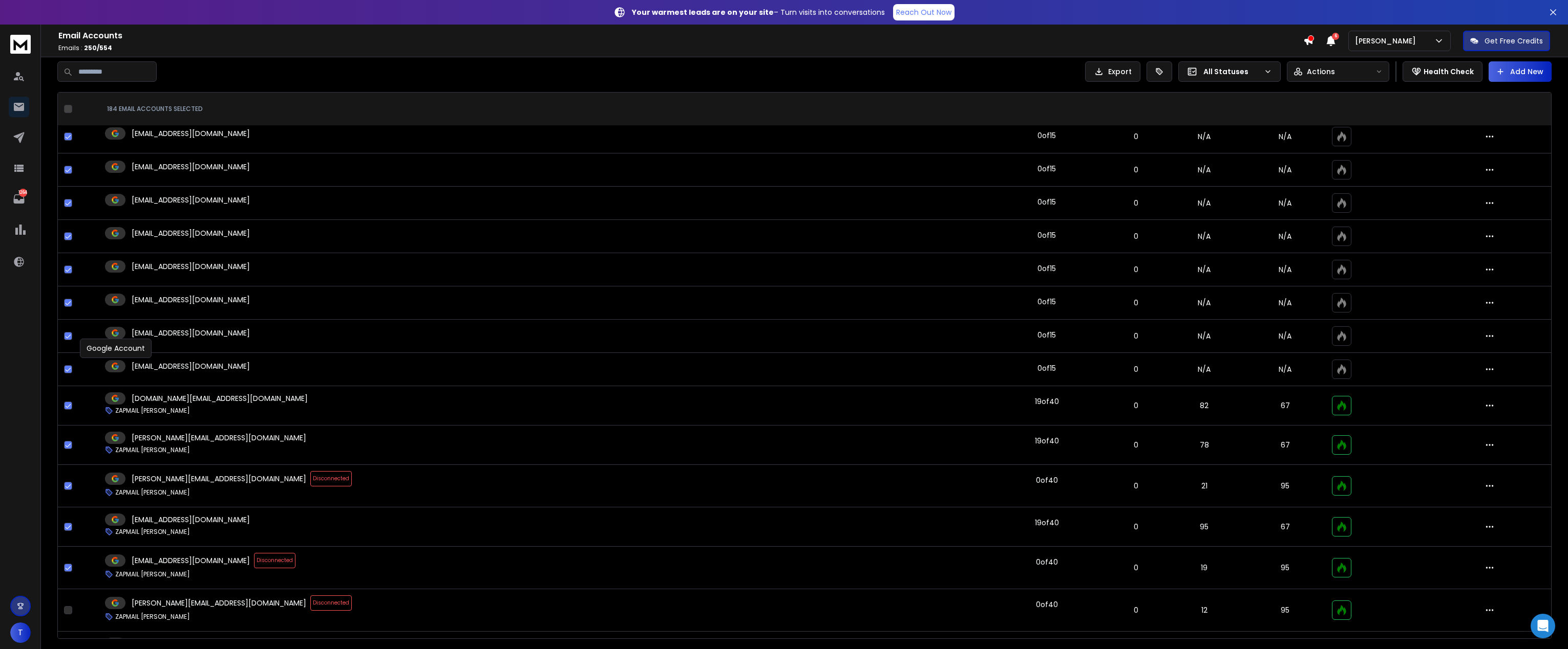
scroll to position [5694, 0]
drag, startPoint x: 70, startPoint y: 404, endPoint x: 70, endPoint y: 442, distance: 38.0
click at [70, 404] on button "button" at bounding box center [68, 404] width 8 height 8
drag, startPoint x: 70, startPoint y: 445, endPoint x: 70, endPoint y: 453, distance: 8.0
click at [70, 445] on button "button" at bounding box center [68, 444] width 8 height 8
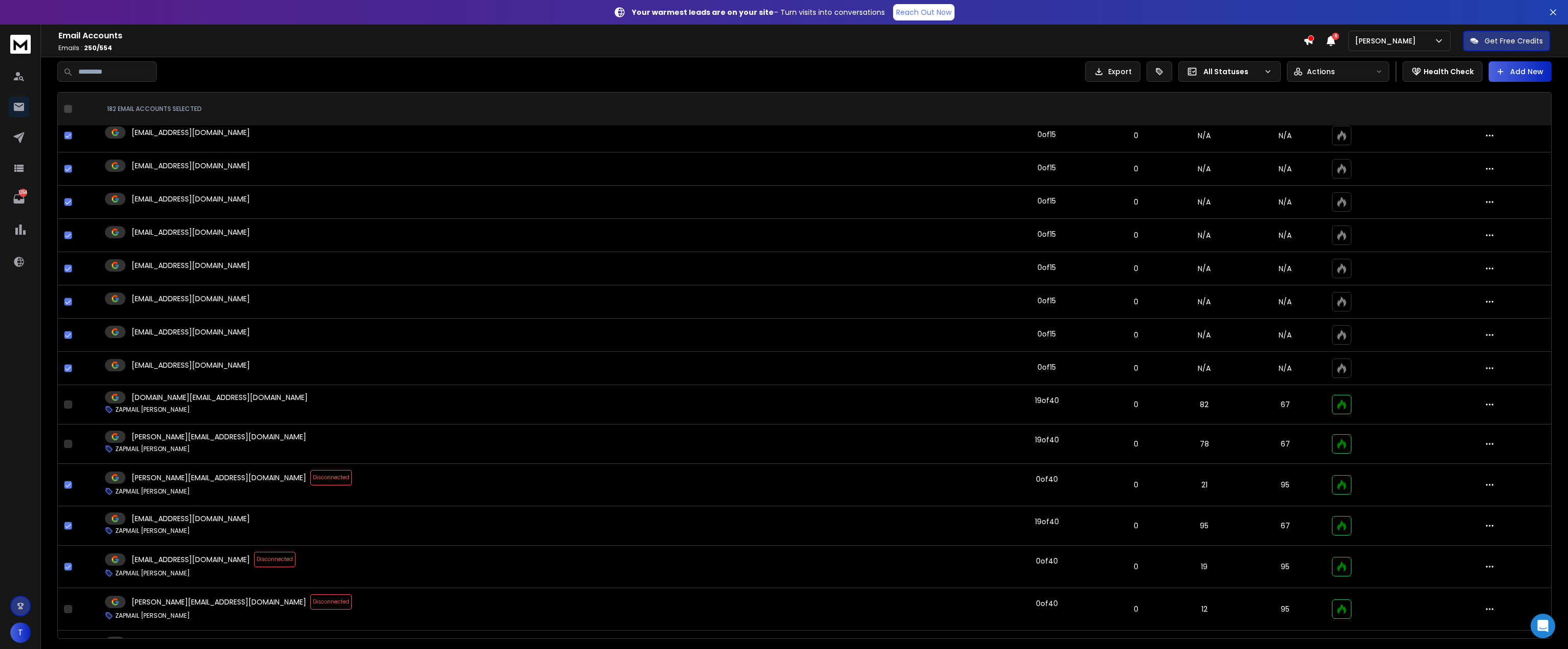
click at [68, 483] on button "button" at bounding box center [68, 485] width 8 height 8
click at [68, 526] on button "button" at bounding box center [68, 526] width 8 height 8
click at [68, 566] on button "button" at bounding box center [68, 566] width 8 height 8
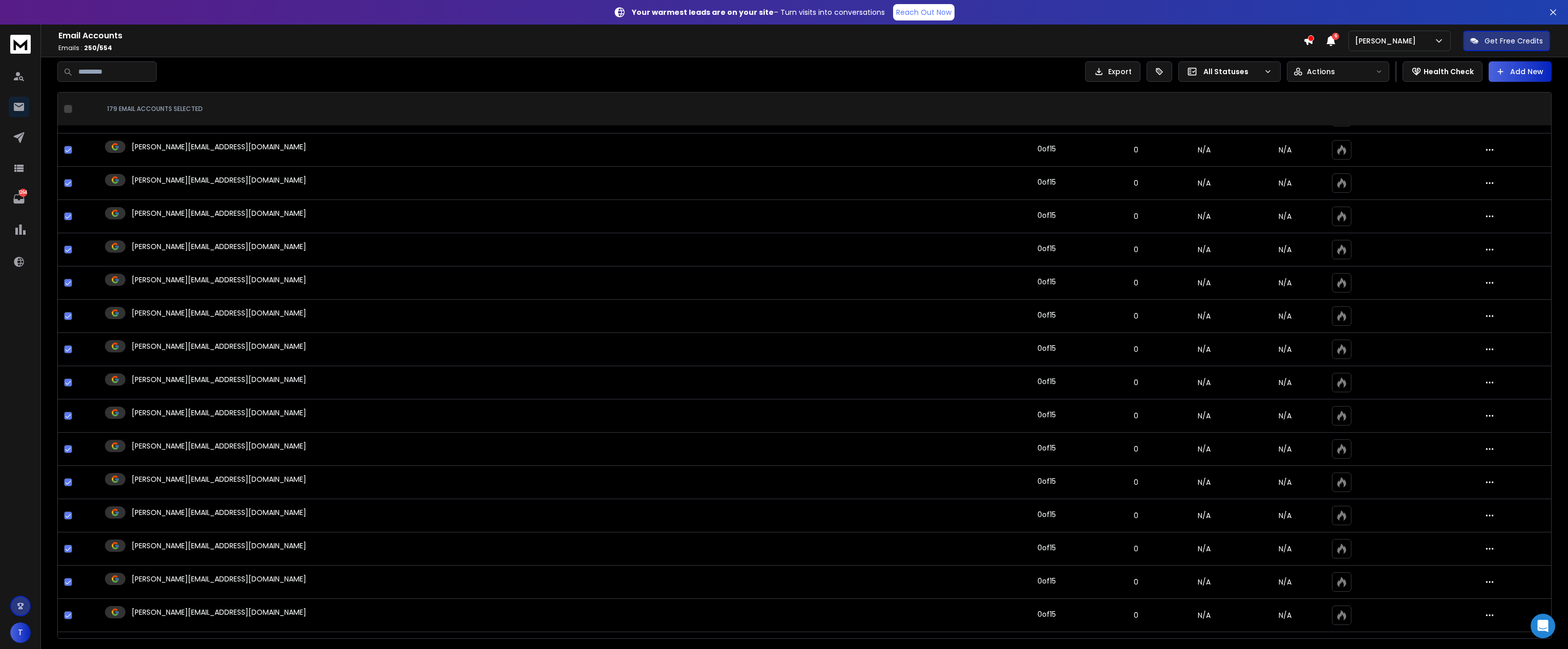
scroll to position [0, 0]
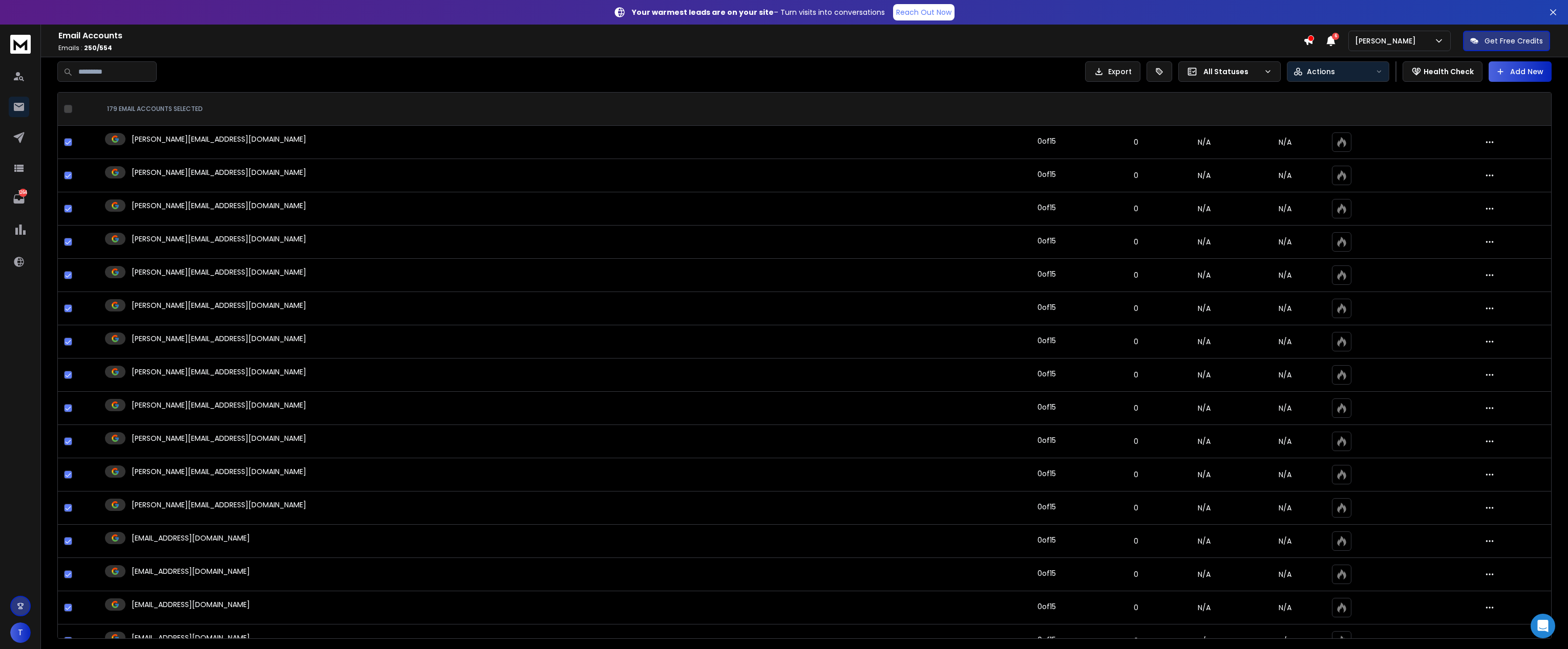
click at [1345, 74] on div "Actions" at bounding box center [1332, 72] width 78 height 10
click at [1351, 93] on div "Bulk Edit" at bounding box center [1340, 95] width 97 height 17
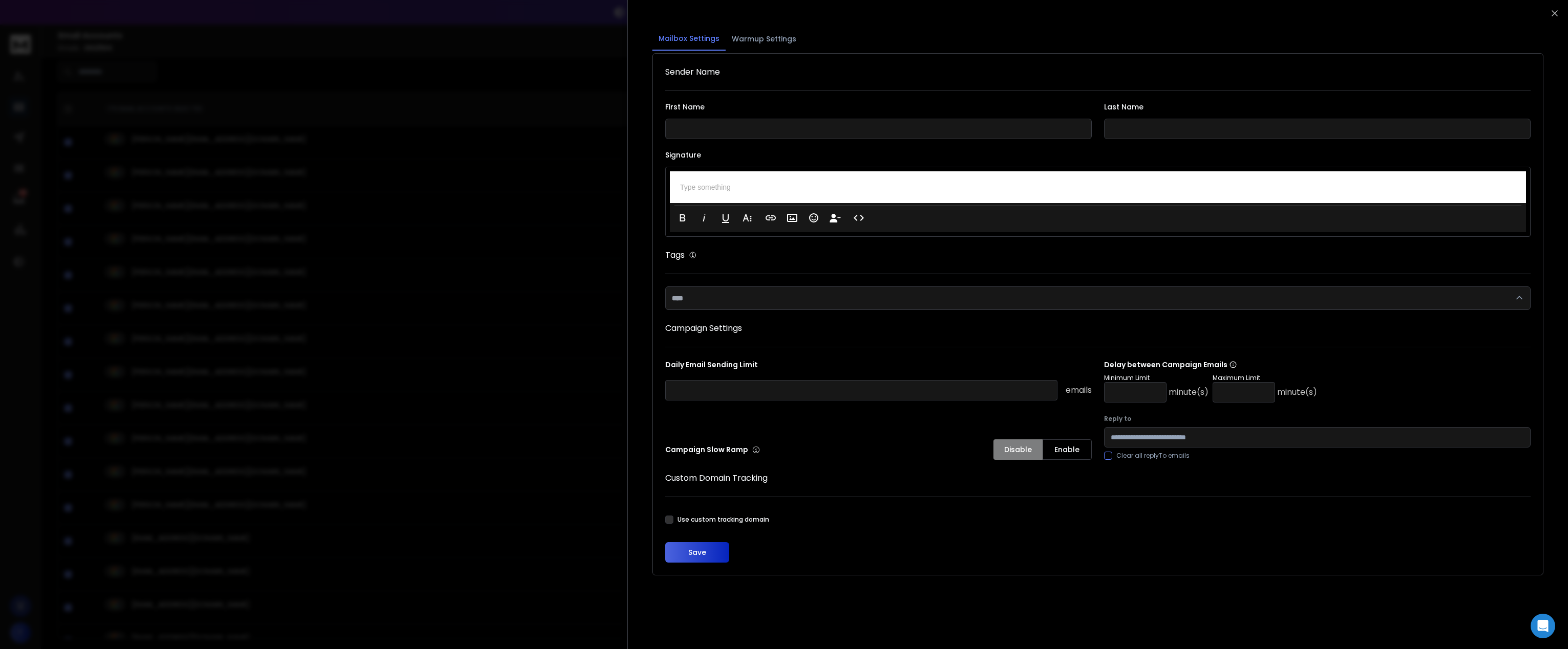
click at [832, 392] on input "number" at bounding box center [860, 391] width 392 height 21
type input "**"
click at [1132, 397] on input "number" at bounding box center [1135, 393] width 63 height 21
click at [1066, 453] on button "Enable" at bounding box center [1066, 450] width 50 height 21
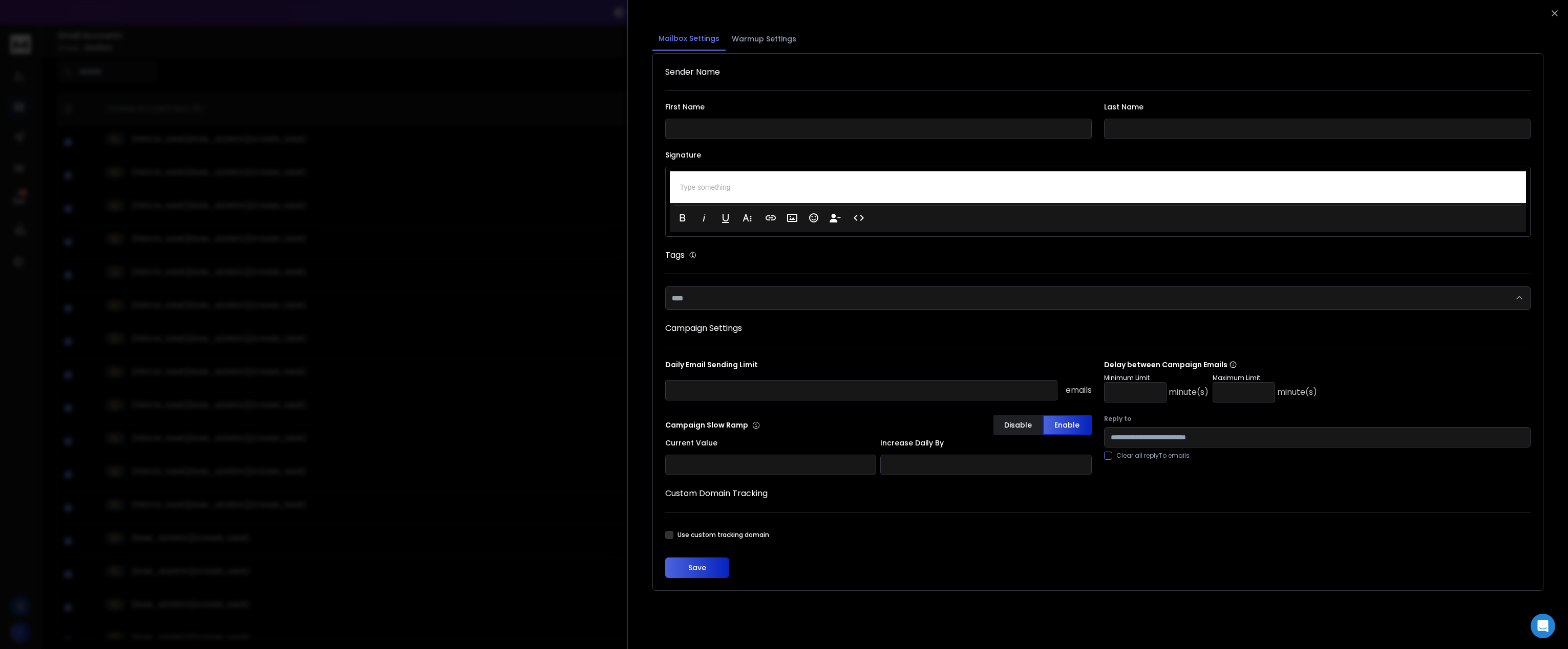
click at [709, 464] on input "*" at bounding box center [770, 466] width 211 height 21
click at [674, 464] on input "**" at bounding box center [770, 466] width 211 height 21
type input "*"
click at [943, 462] on input "Increase Daily By" at bounding box center [985, 466] width 211 height 21
type input "*"
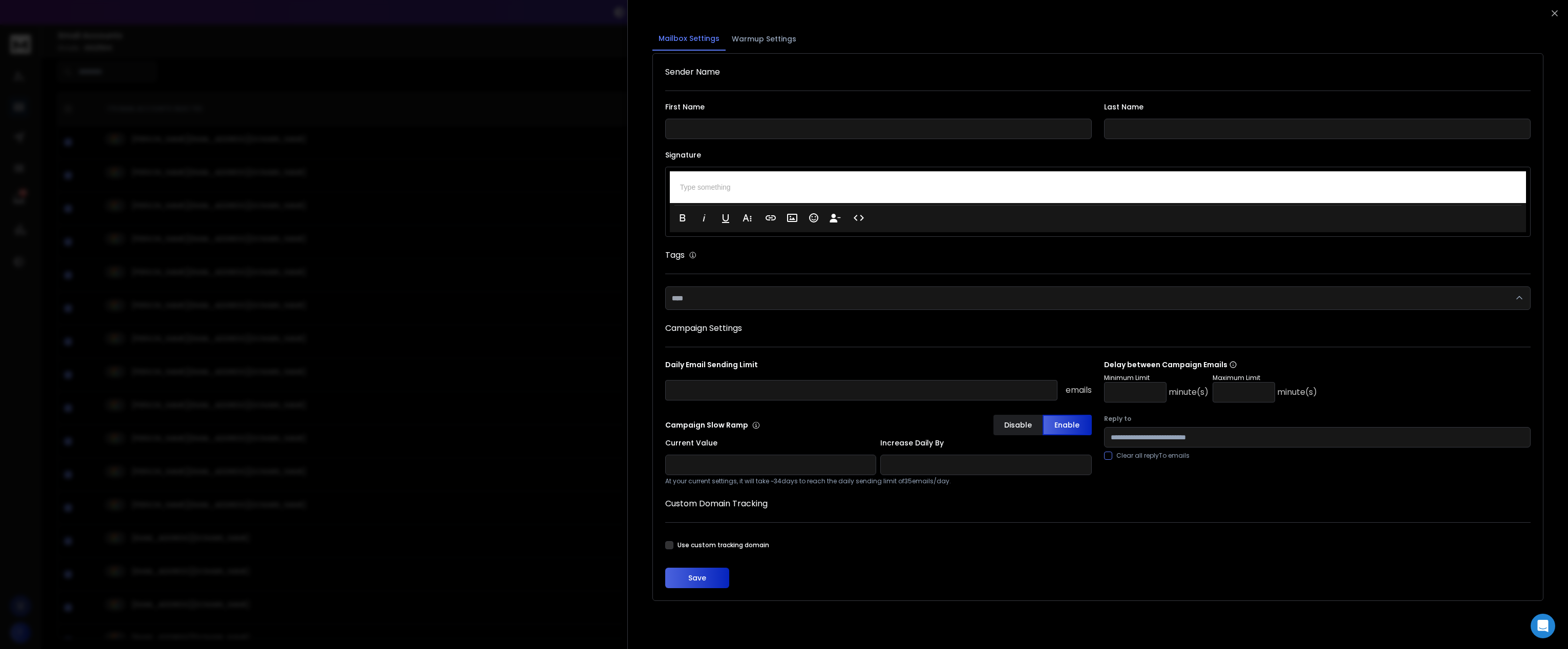
click at [680, 465] on input "*" at bounding box center [770, 466] width 211 height 21
drag, startPoint x: 674, startPoint y: 465, endPoint x: 680, endPoint y: 461, distance: 7.2
click at [674, 465] on input "**" at bounding box center [770, 466] width 211 height 21
type input "*"
click at [937, 462] on input "*" at bounding box center [985, 466] width 211 height 21
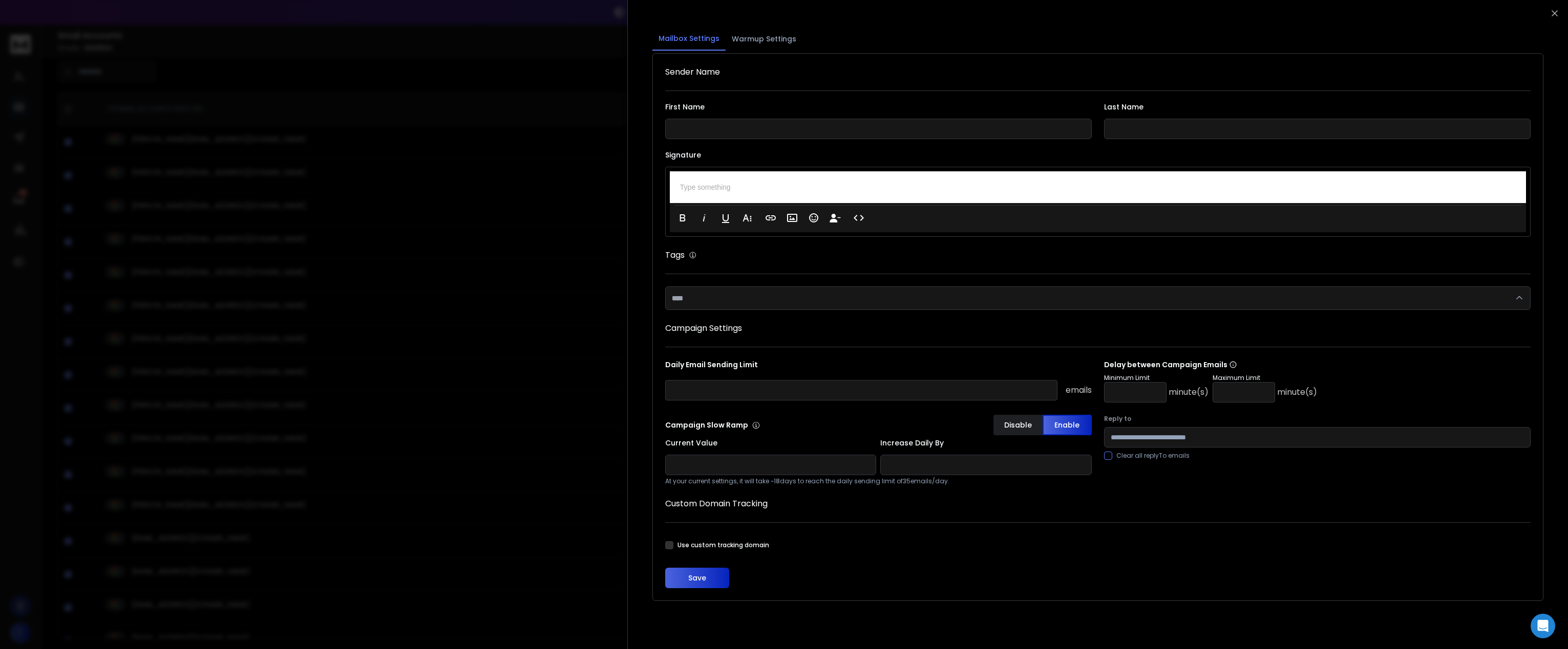
type input "*"
click at [1011, 497] on form "First Name Last Name Signature Type something Clear Formatting Font Family Aria…" at bounding box center [1097, 346] width 865 height 485
click at [1117, 394] on input "number" at bounding box center [1135, 393] width 63 height 21
click at [712, 467] on input "*" at bounding box center [770, 466] width 211 height 21
click at [674, 471] on input "**" at bounding box center [770, 466] width 211 height 21
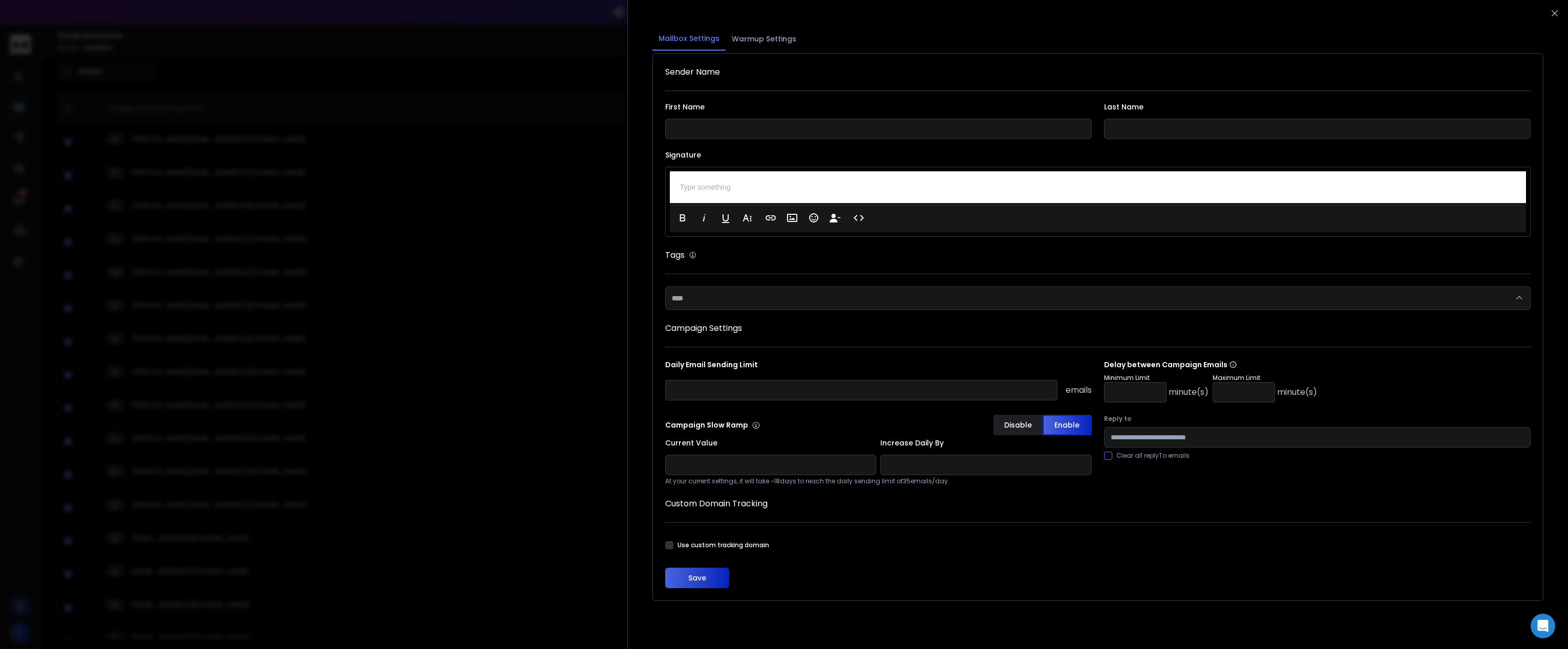
click at [1014, 501] on h1 "Custom Domain Tracking" at bounding box center [1097, 504] width 865 height 12
click at [681, 467] on input "*" at bounding box center [770, 466] width 211 height 21
click at [674, 468] on input "**" at bounding box center [770, 466] width 211 height 21
type input "*"
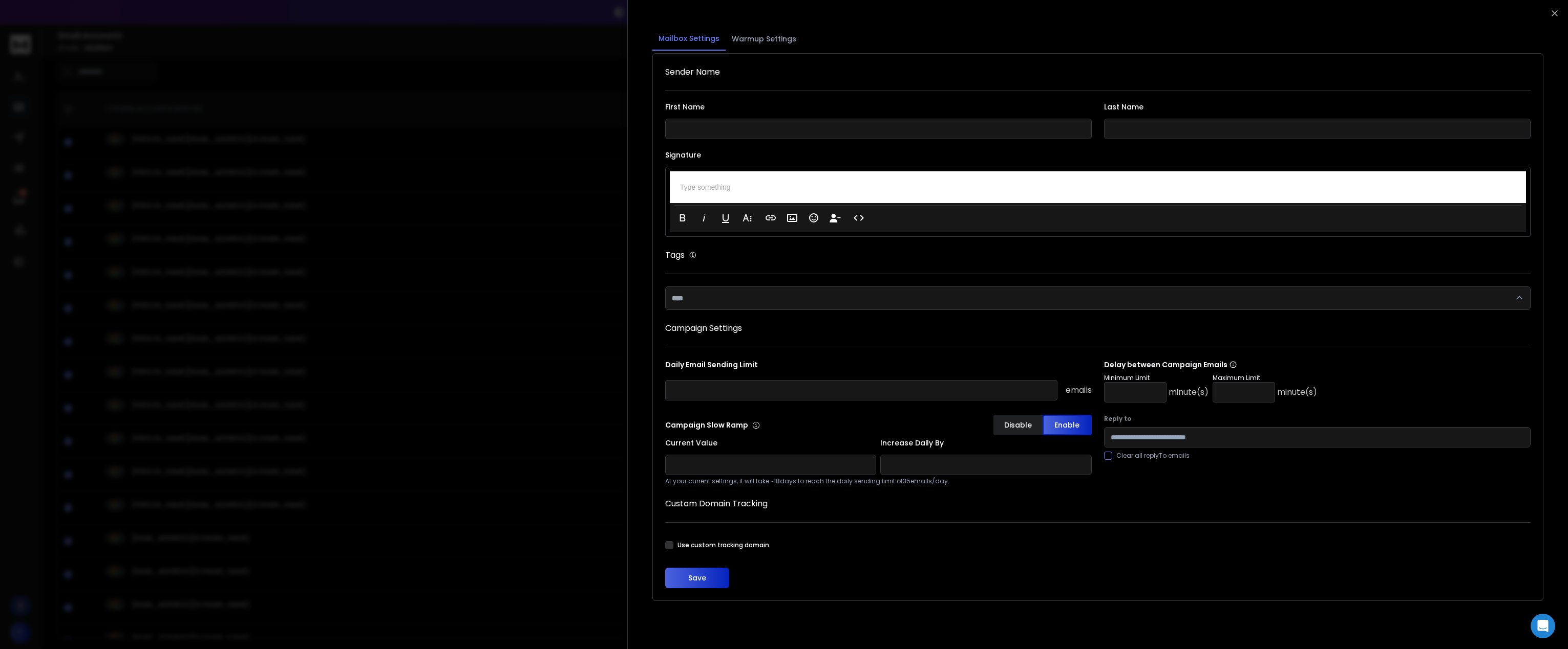
click at [964, 498] on h1 "Custom Domain Tracking" at bounding box center [1097, 504] width 865 height 12
click at [1144, 393] on input "number" at bounding box center [1135, 393] width 63 height 21
click at [747, 302] on input at bounding box center [708, 298] width 80 height 18
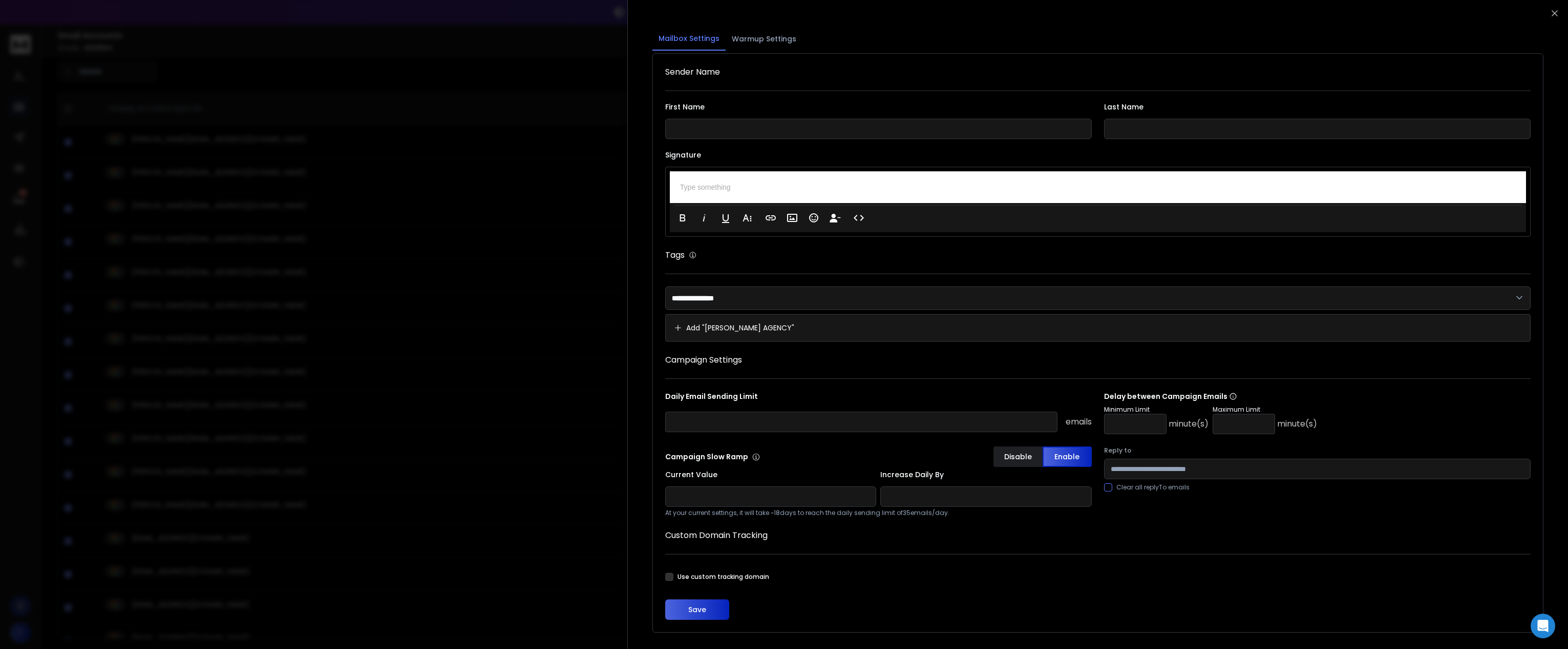
type input "**********"
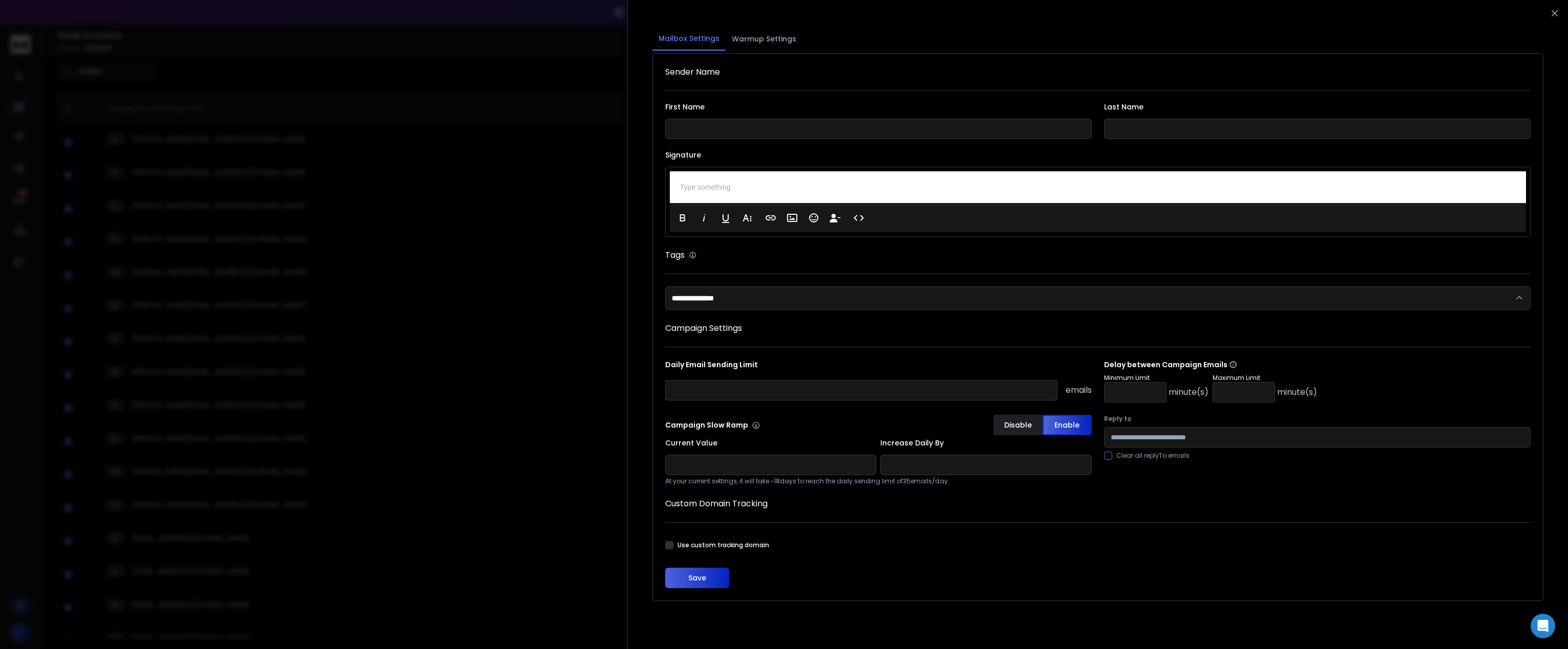
click at [794, 269] on form "**********" at bounding box center [1097, 346] width 865 height 485
click at [1148, 397] on input "number" at bounding box center [1135, 393] width 63 height 21
click at [1260, 394] on input "number" at bounding box center [1244, 393] width 63 height 21
type input "*"
type input "**"
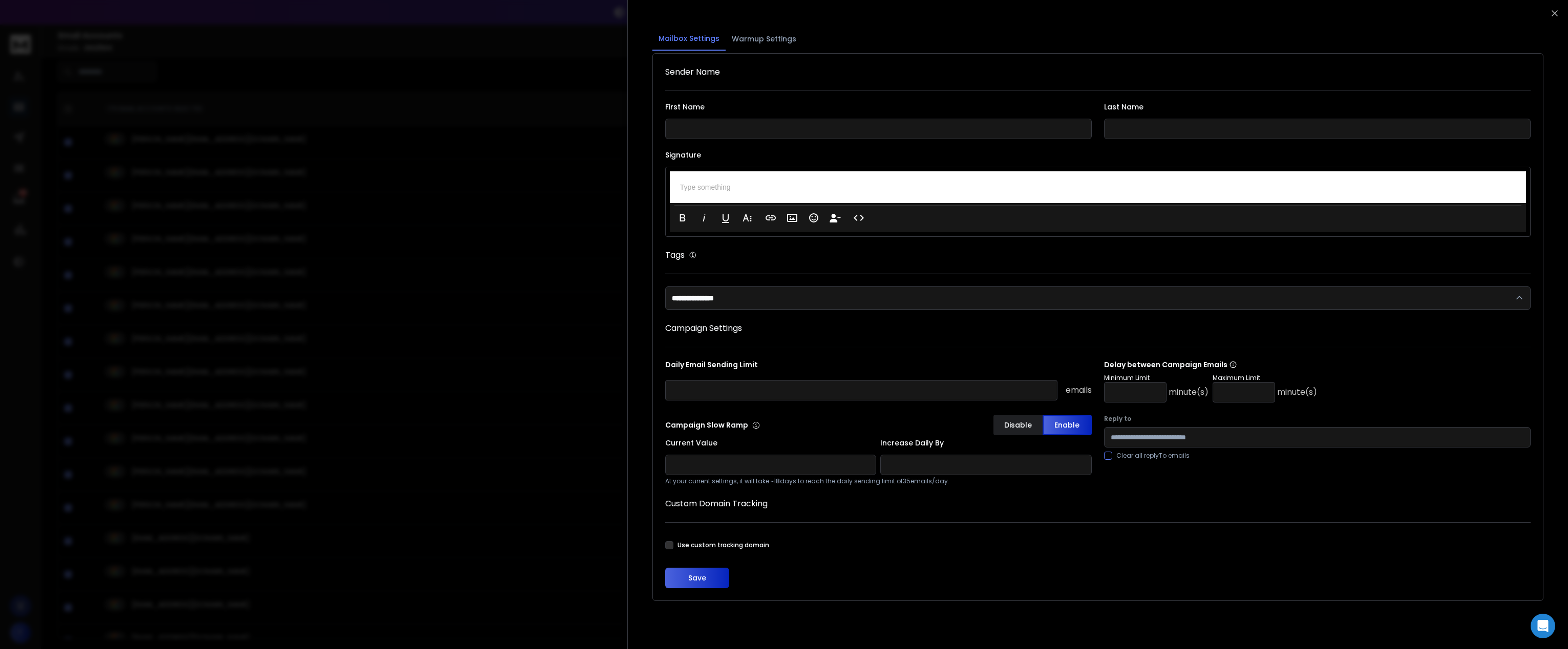
click at [1382, 381] on div "Delay between Campaign Emails Minimum Limit * minute(s) Maximum Limit ** minute…" at bounding box center [1317, 381] width 427 height 43
click at [1133, 390] on input "*" at bounding box center [1135, 393] width 63 height 21
drag, startPoint x: 1133, startPoint y: 390, endPoint x: 1107, endPoint y: 392, distance: 26.1
click at [1107, 392] on input "*" at bounding box center [1135, 393] width 63 height 21
type input "**"
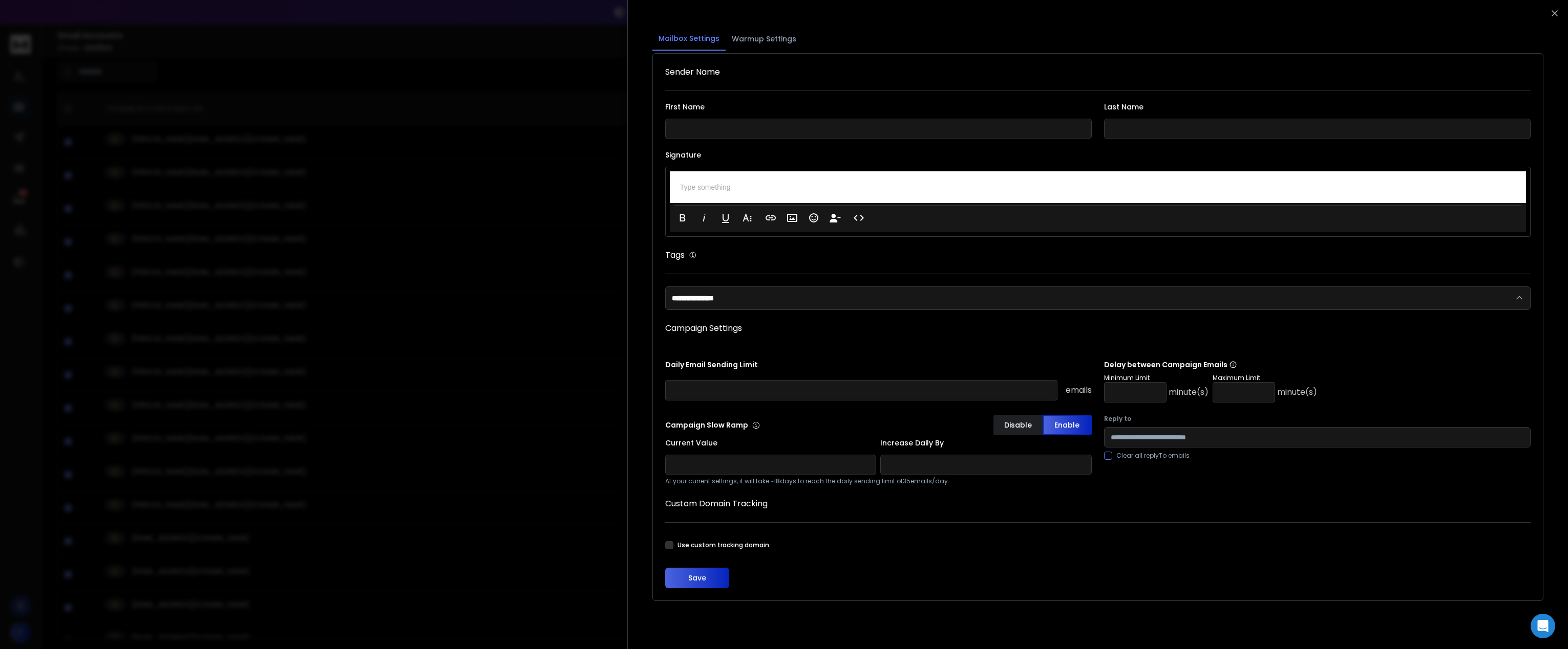
click at [1449, 392] on div "Delay between Campaign Emails Minimum Limit ** minute(s) Maximum Limit ** minut…" at bounding box center [1317, 381] width 427 height 43
click at [701, 581] on button "Save" at bounding box center [697, 579] width 64 height 21
click at [494, 360] on div at bounding box center [784, 324] width 1568 height 649
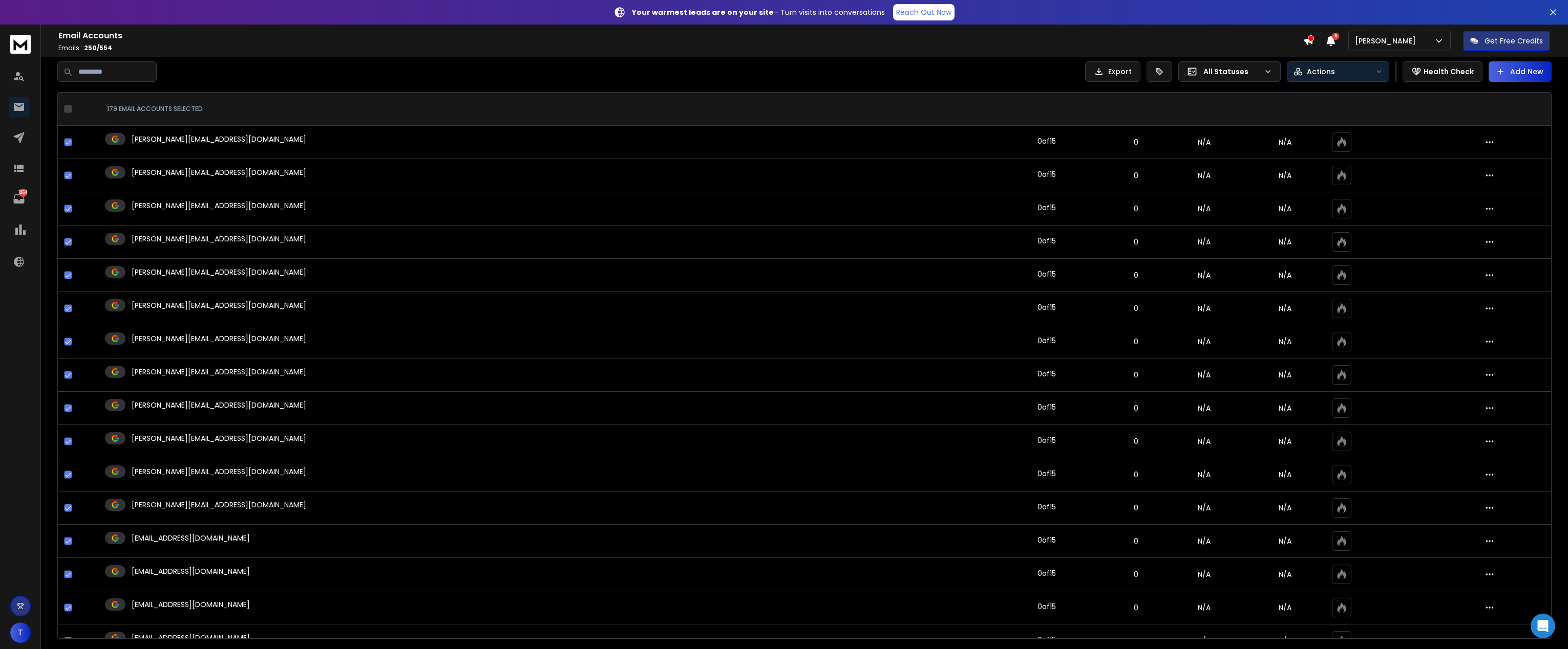
click at [1365, 73] on div "Actions" at bounding box center [1332, 72] width 78 height 10
click at [1343, 91] on div "Bulk Edit" at bounding box center [1340, 95] width 97 height 17
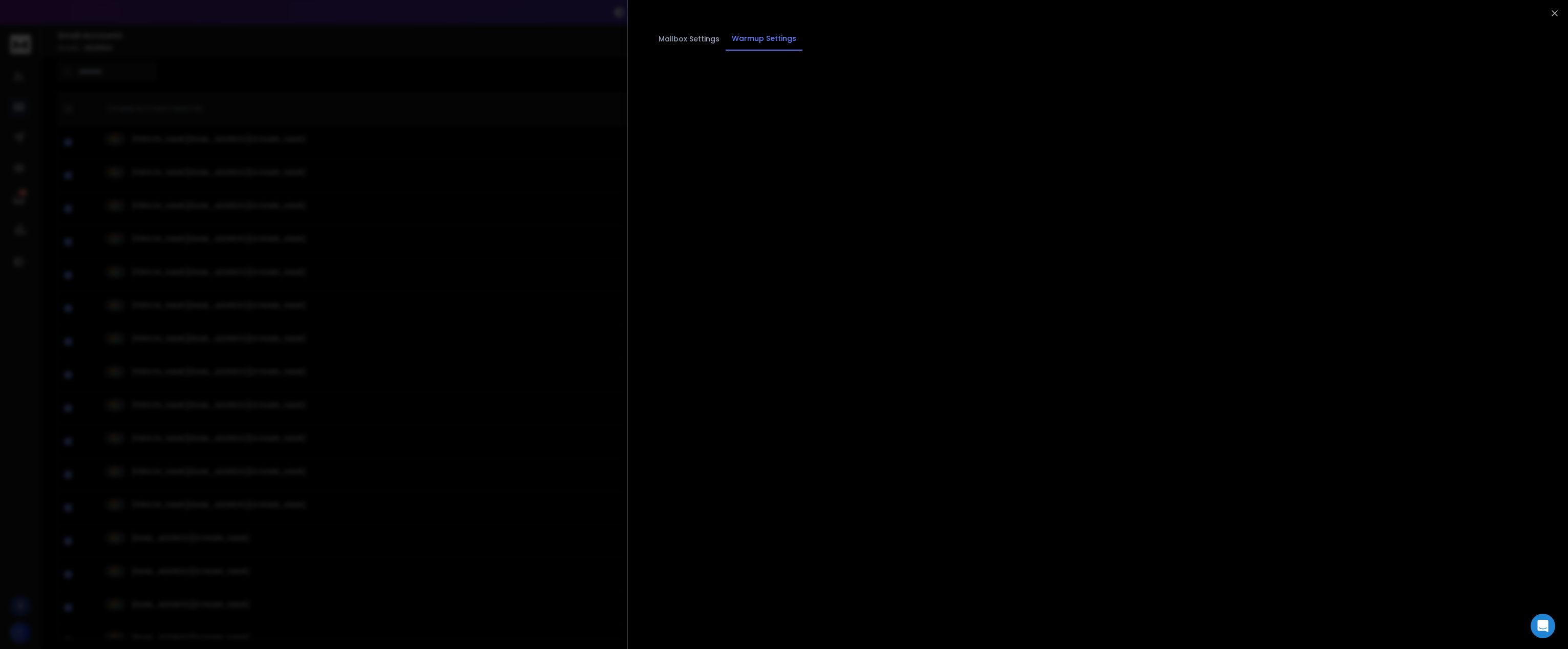
click at [775, 38] on button "Warmup Settings" at bounding box center [764, 38] width 76 height 23
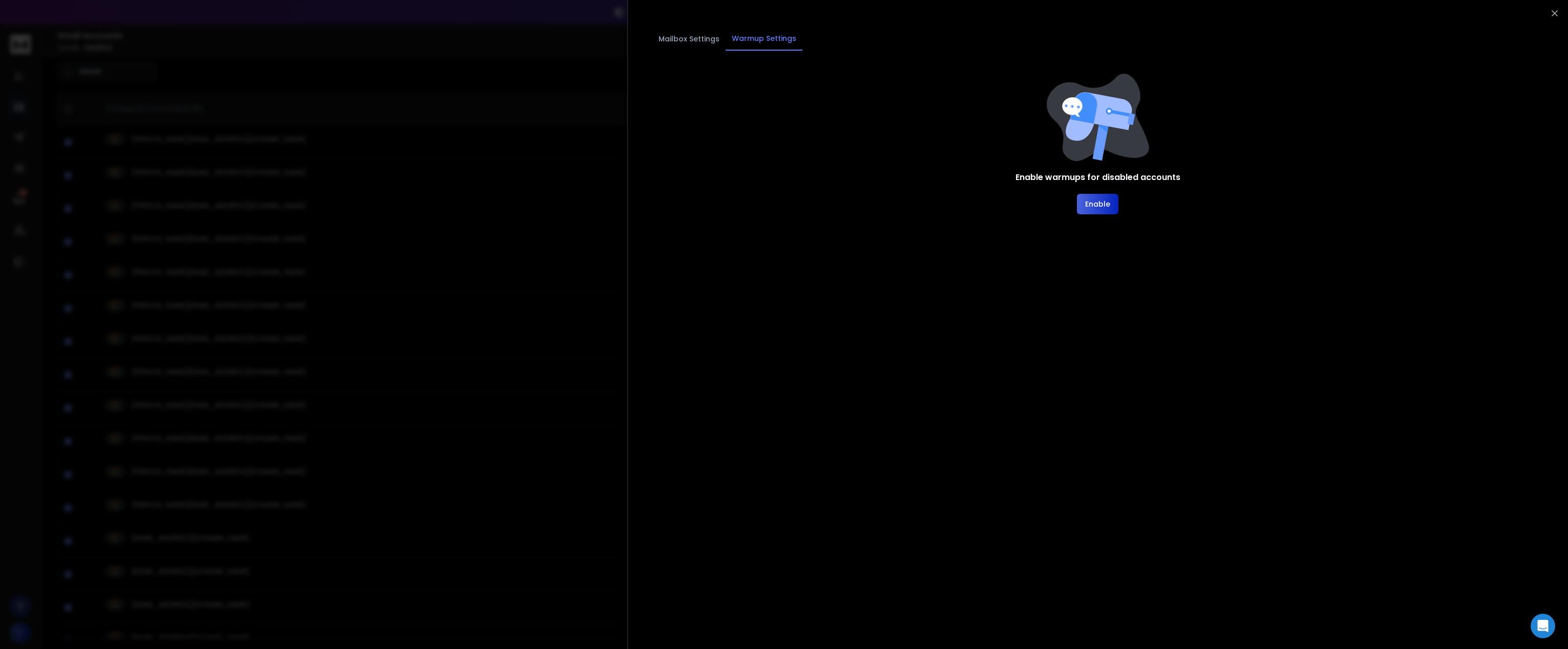
click at [1096, 206] on button "Enable" at bounding box center [1098, 204] width 42 height 21
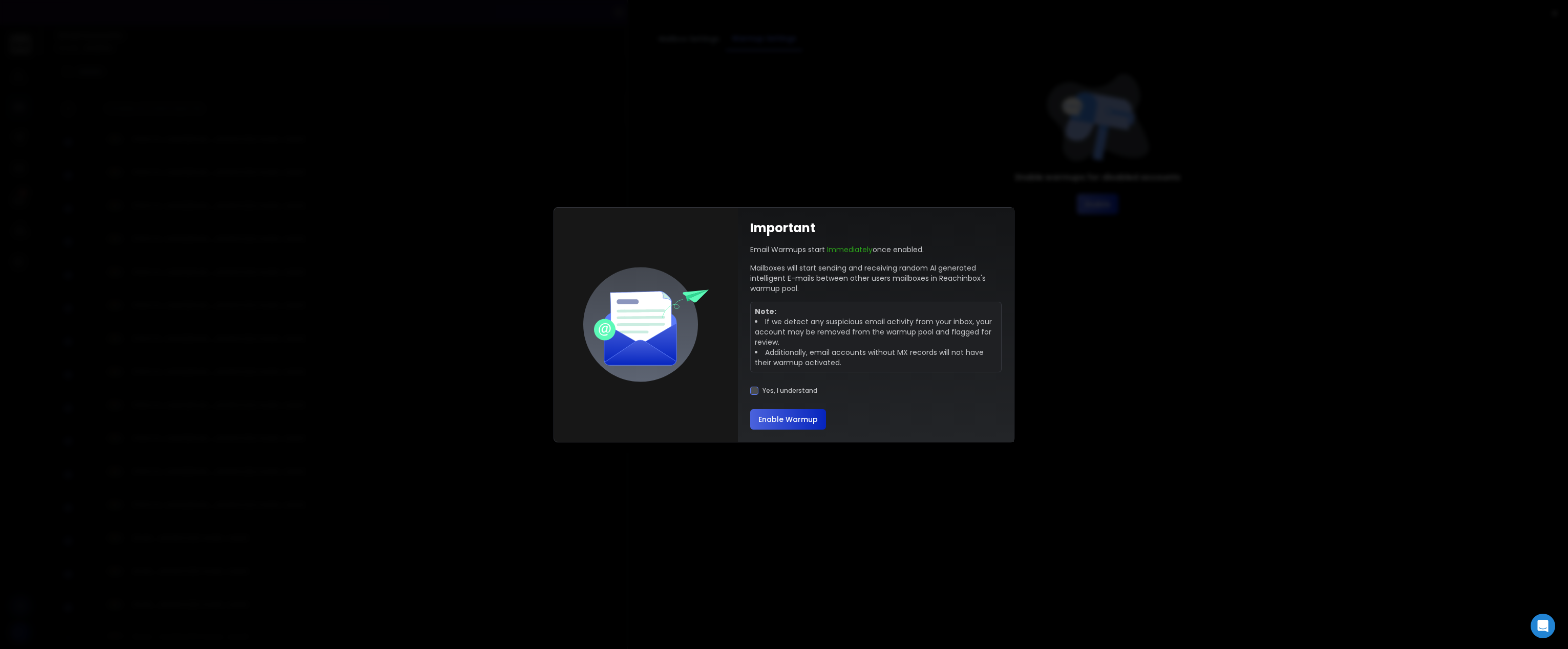
click at [754, 392] on button "Yes, I understand" at bounding box center [754, 390] width 8 height 8
click at [773, 419] on button "Enable Warmup" at bounding box center [787, 420] width 76 height 21
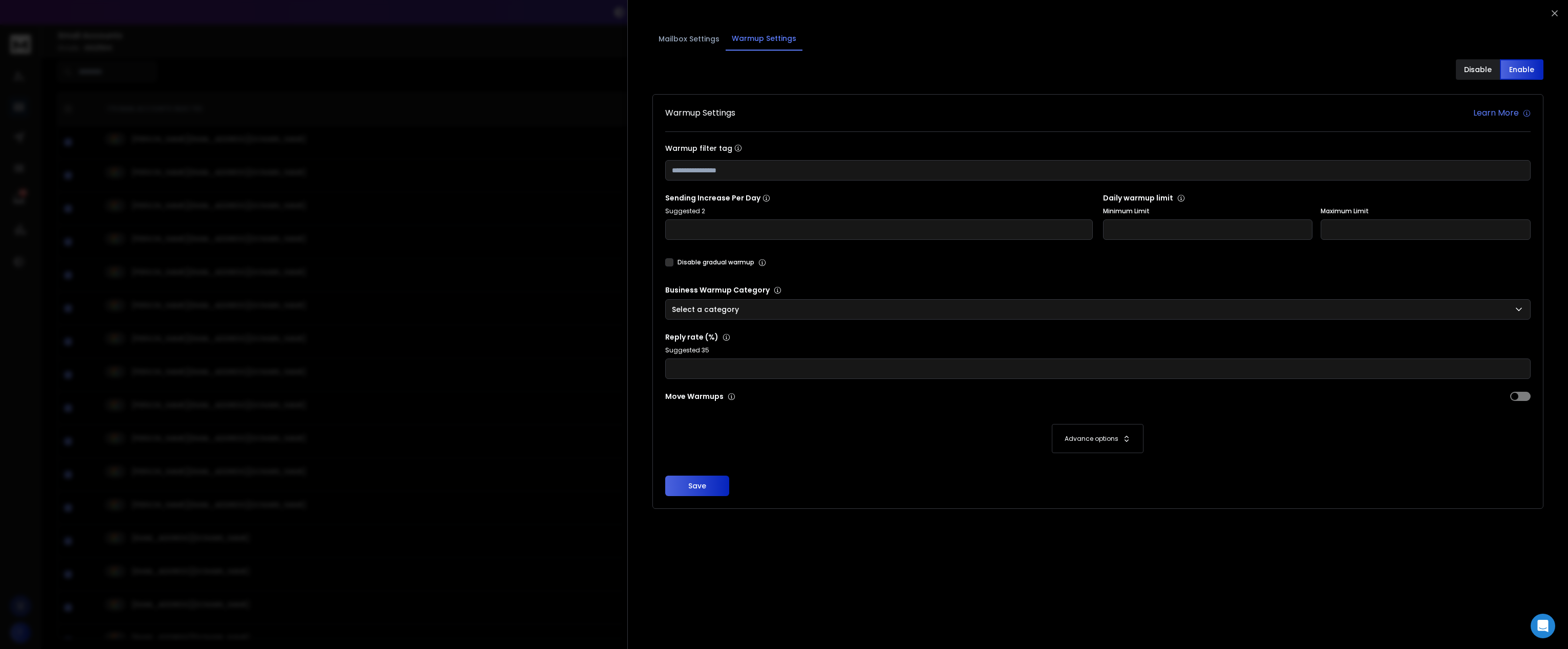
click at [777, 230] on input "number" at bounding box center [879, 230] width 428 height 21
type input "*"
click at [1153, 228] on input "number" at bounding box center [1207, 230] width 209 height 21
click at [1352, 231] on input "number" at bounding box center [1425, 230] width 209 height 21
click at [1204, 231] on input "*" at bounding box center [1207, 230] width 209 height 21
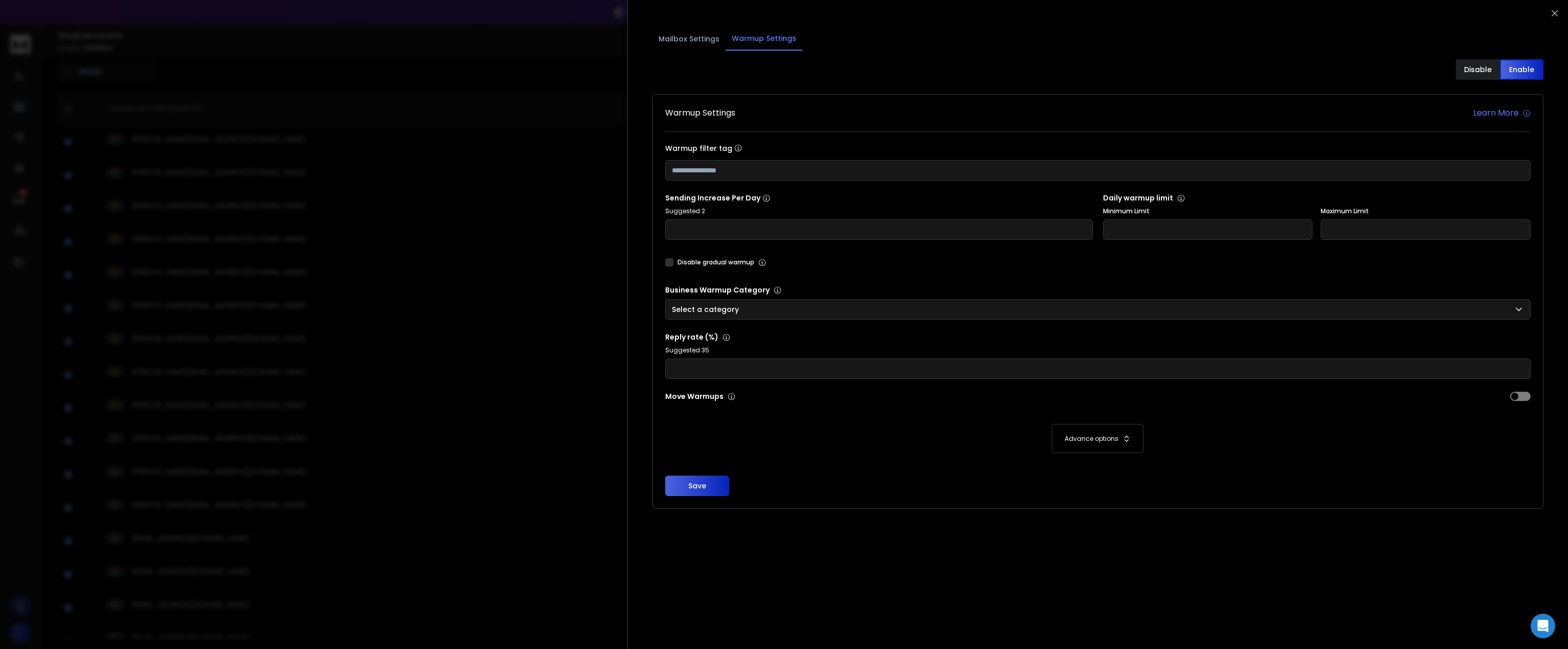
type input "*"
click at [1347, 228] on input "number" at bounding box center [1425, 230] width 209 height 21
click at [1286, 283] on form "Warmup Settings Learn More Warmup filter tag Sending Increase Per Day Suggested…" at bounding box center [1097, 301] width 865 height 389
click at [1139, 235] on input "*" at bounding box center [1207, 230] width 209 height 21
click at [1387, 230] on input "**" at bounding box center [1425, 230] width 209 height 21
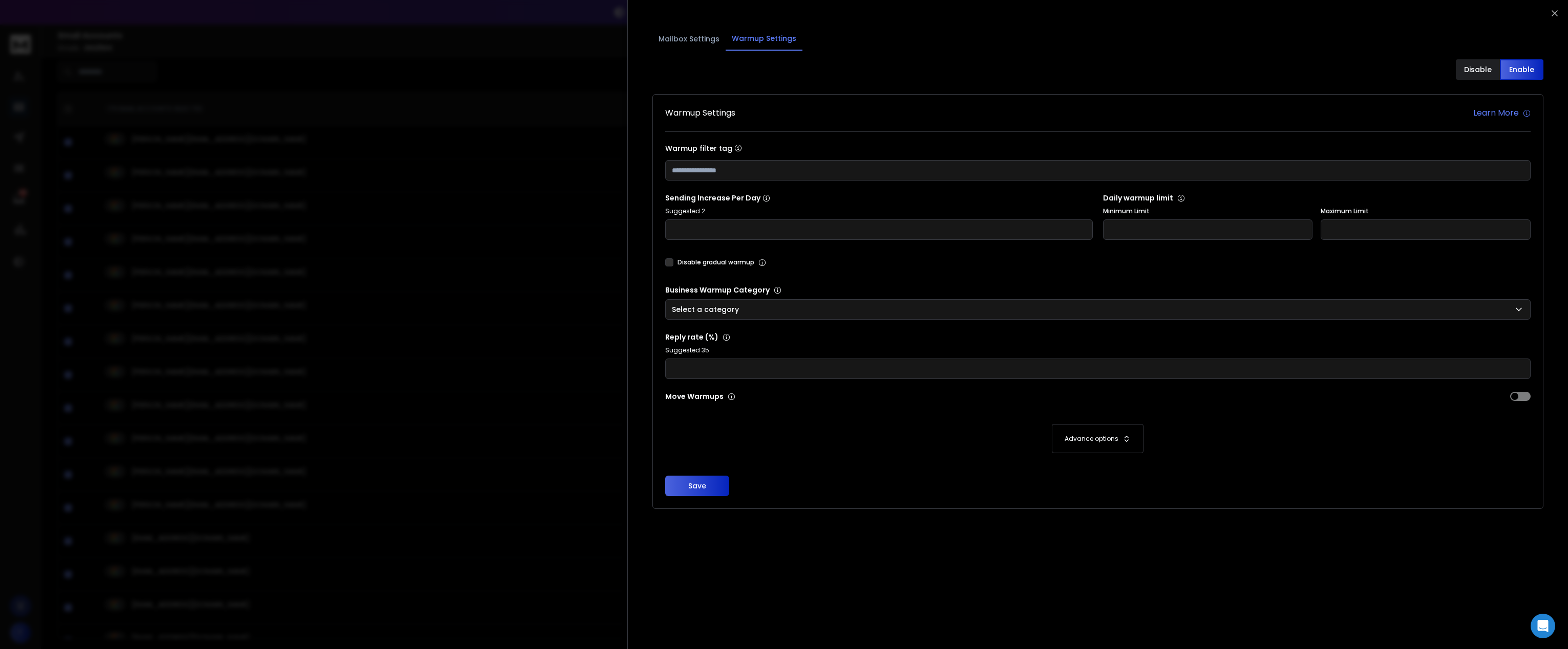
type input "**"
click at [1133, 233] on input "*" at bounding box center [1207, 230] width 209 height 21
type input "*"
click at [1085, 280] on form "Warmup Settings Learn More Warmup filter tag Sending Increase Per Day Suggested…" at bounding box center [1097, 301] width 865 height 389
click at [704, 367] on input "number" at bounding box center [1097, 369] width 865 height 21
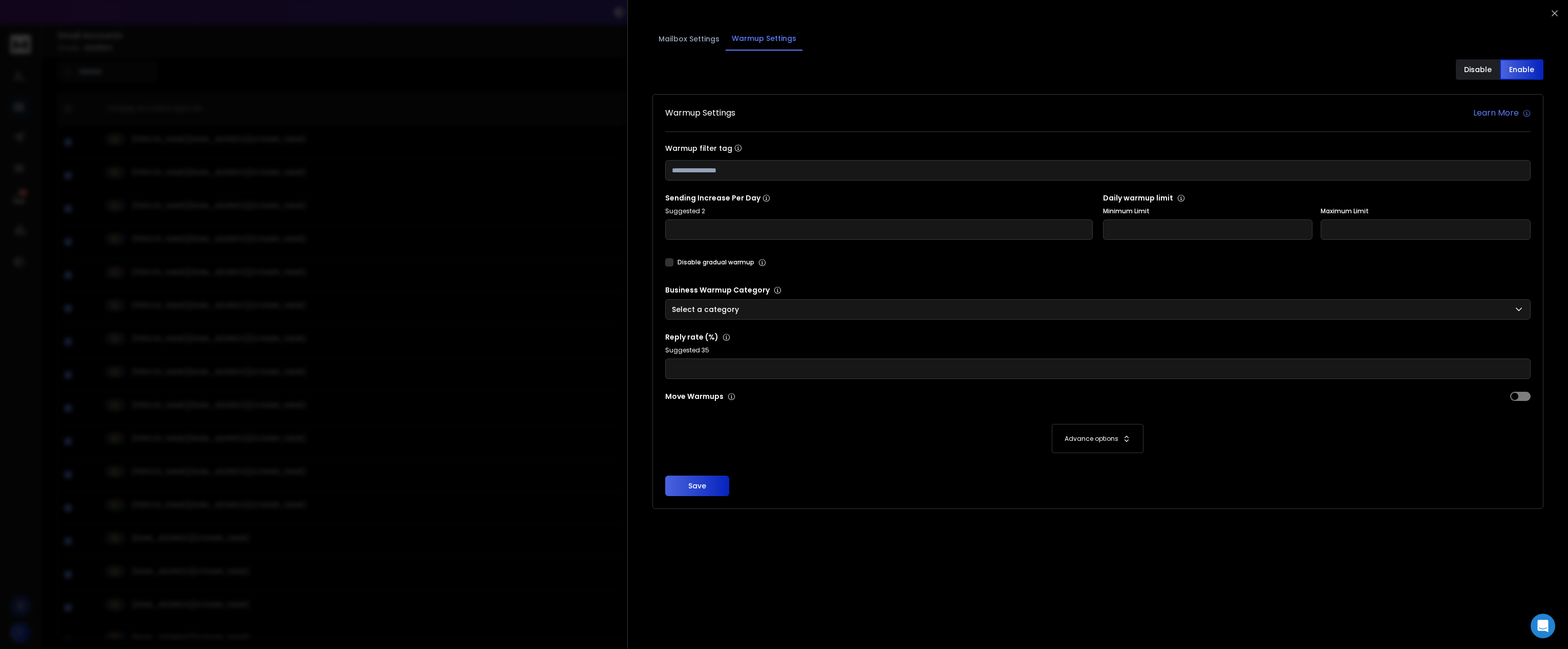
click at [1099, 449] on div "Advance options" at bounding box center [1097, 439] width 91 height 30
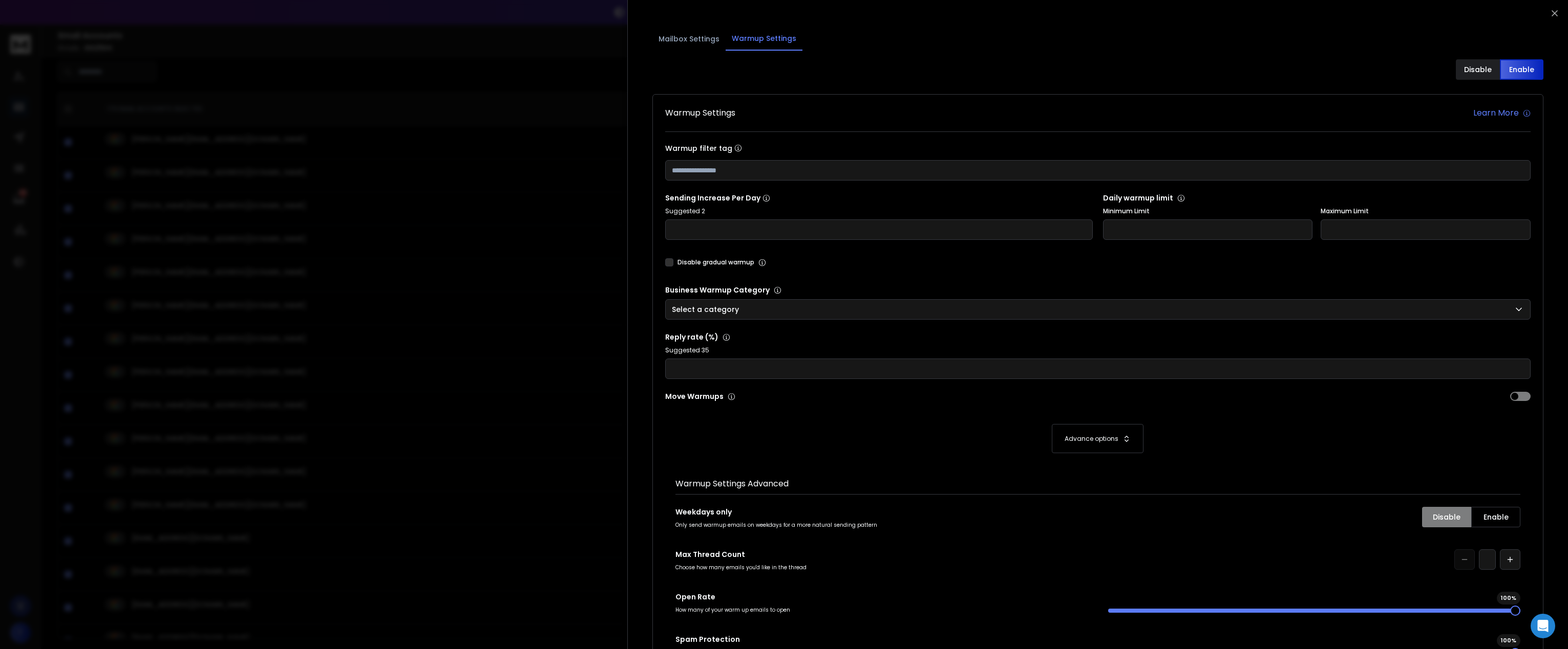
click at [703, 366] on input "number" at bounding box center [1097, 369] width 865 height 21
type input "**"
click at [873, 414] on div "Advance options Warmup Settings Advanced Weekdays only Only send warmup emails …" at bounding box center [1097, 586] width 865 height 348
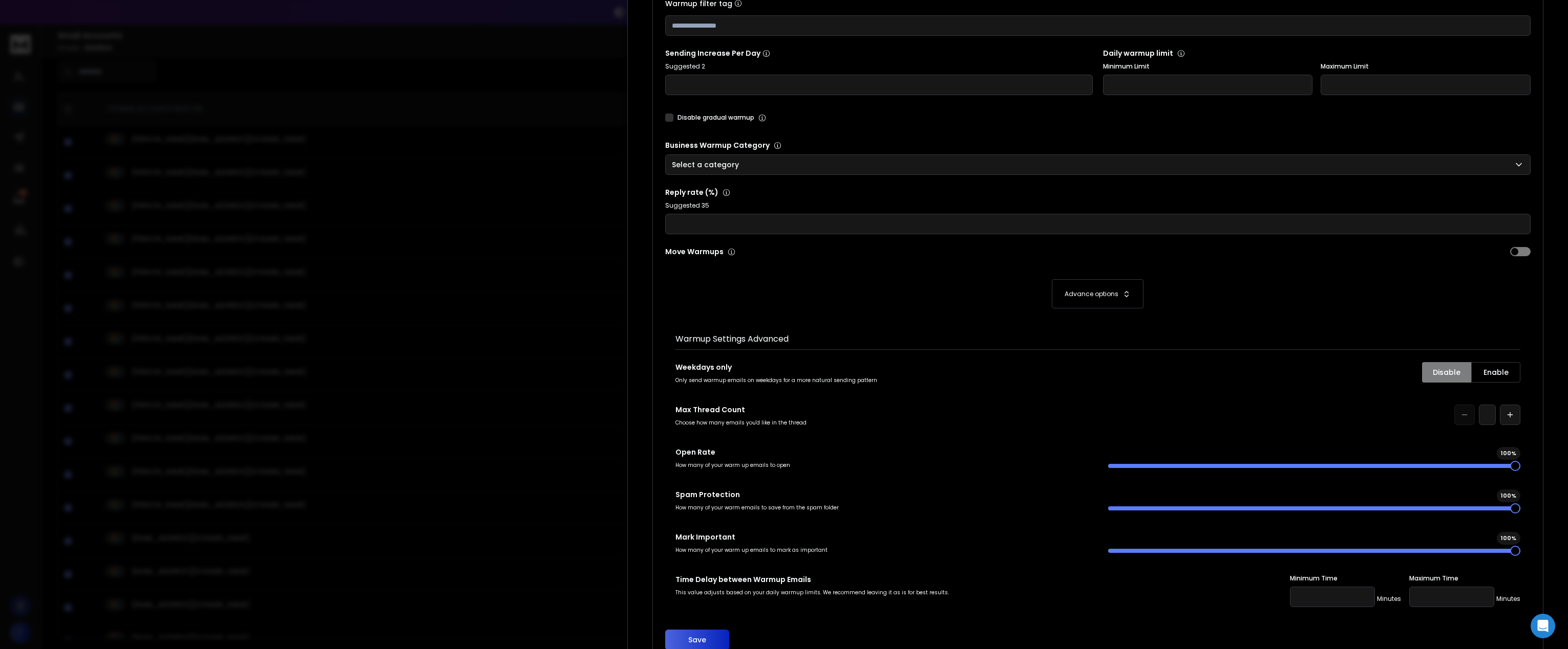
scroll to position [188, 0]
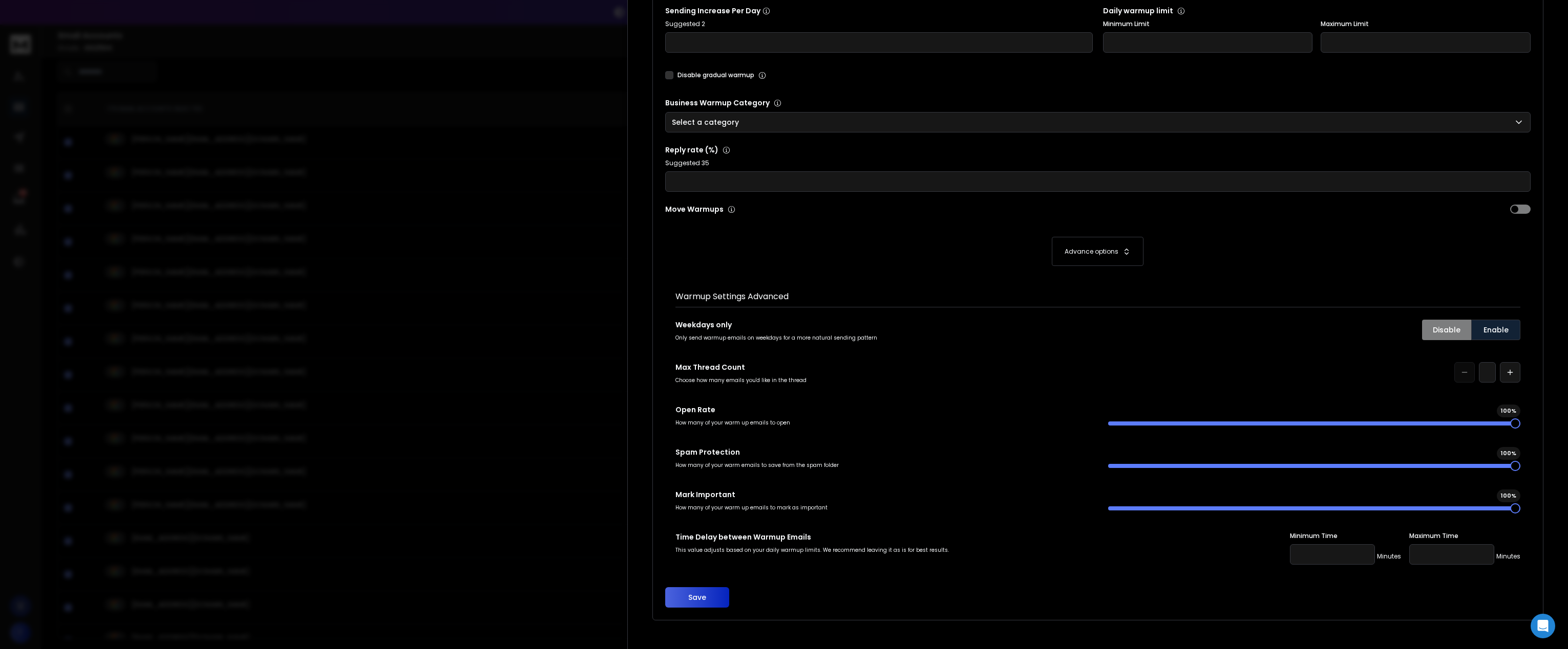
click at [1498, 324] on button "Enable" at bounding box center [1495, 330] width 50 height 21
click at [1319, 557] on input "number" at bounding box center [1332, 555] width 85 height 21
click at [1452, 560] on input "number" at bounding box center [1452, 555] width 85 height 21
click at [1300, 559] on input "**" at bounding box center [1332, 555] width 85 height 21
type input "**"
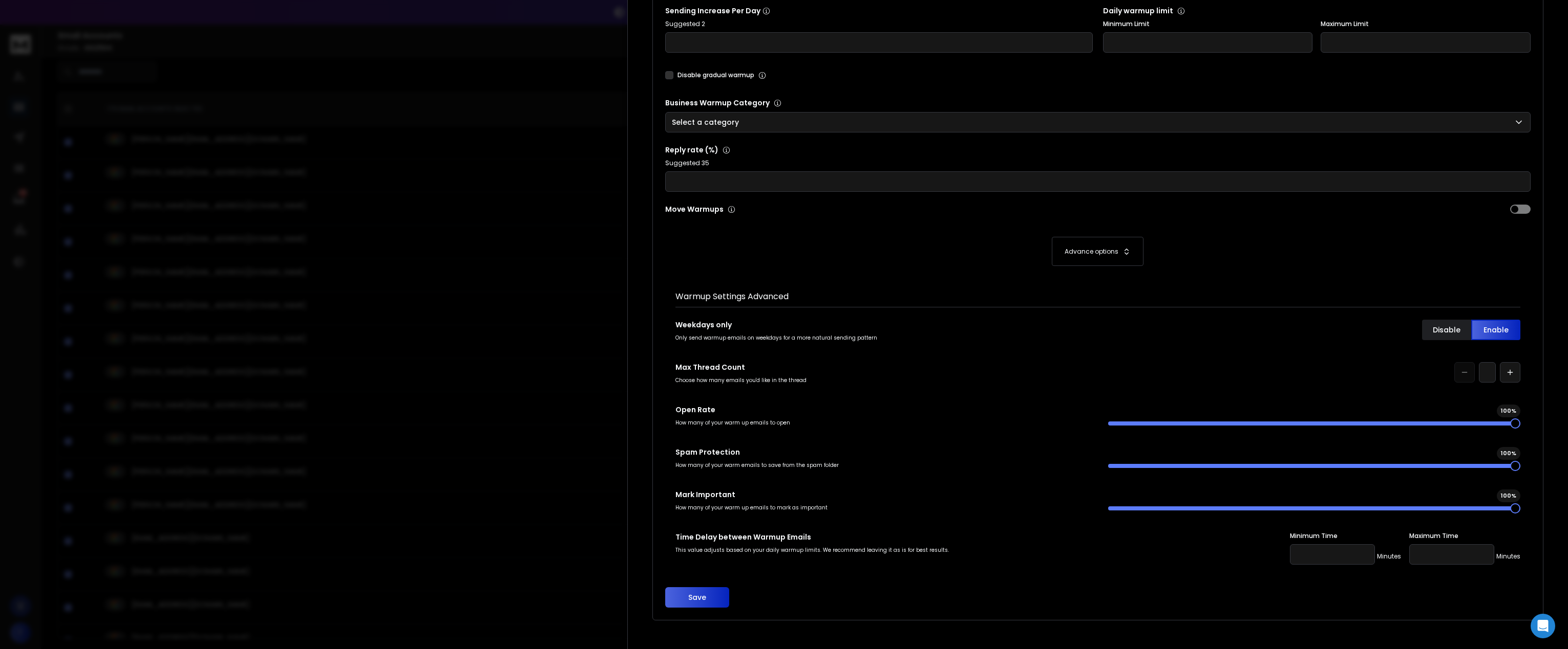
click at [1441, 554] on input "number" at bounding box center [1452, 555] width 85 height 21
type input "**"
click at [1206, 510] on span at bounding box center [1158, 508] width 99 height 4
click at [1210, 513] on span at bounding box center [1213, 509] width 10 height 10
click at [1419, 423] on span at bounding box center [1314, 423] width 412 height 4
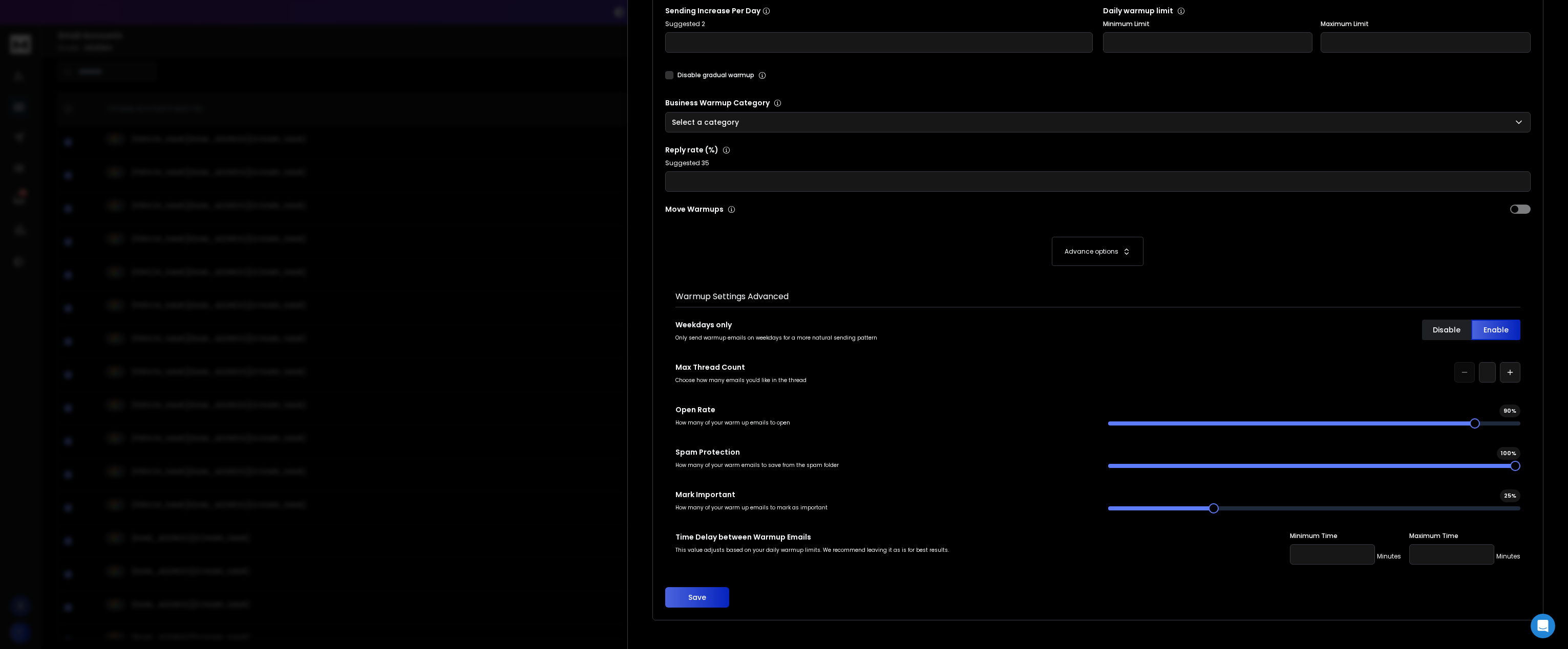
click at [1477, 424] on span at bounding box center [1474, 424] width 10 height 10
click at [686, 598] on button "Save" at bounding box center [697, 598] width 64 height 21
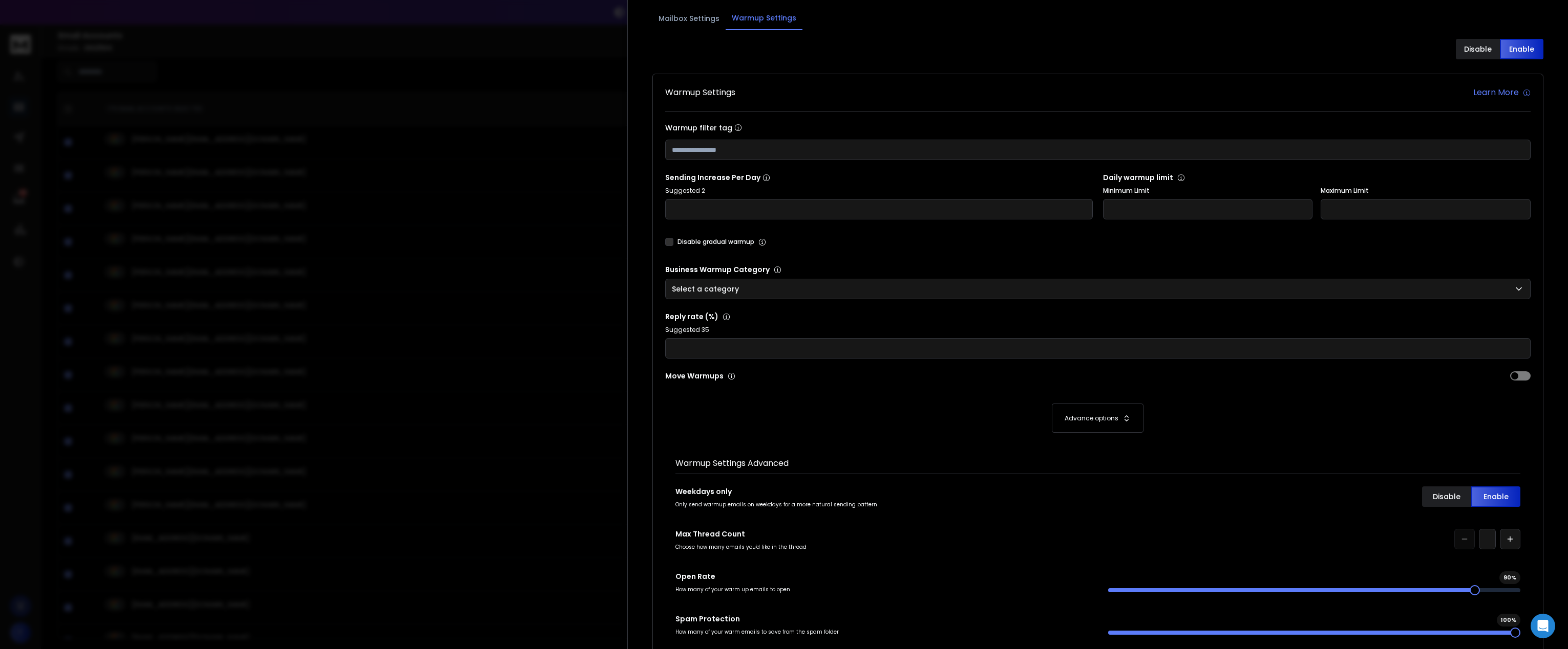
scroll to position [0, 0]
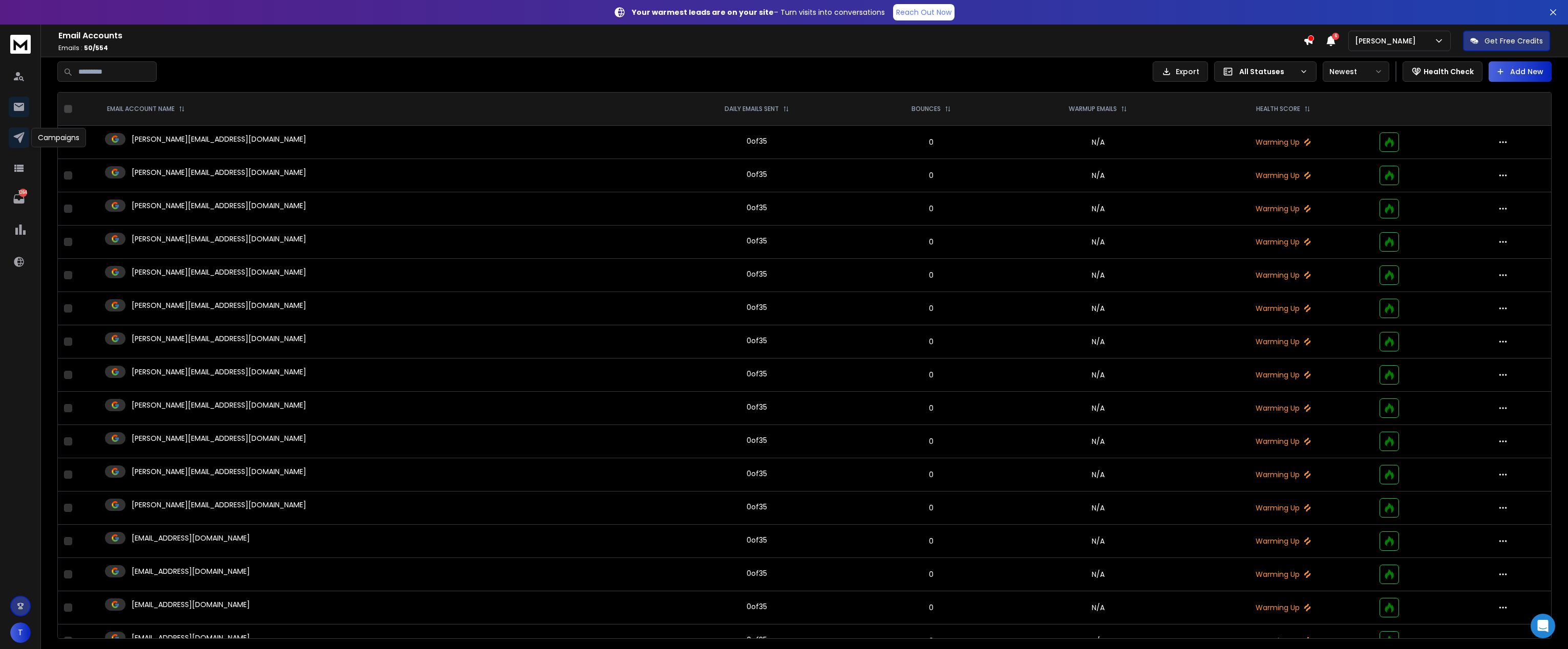
click at [18, 137] on icon at bounding box center [19, 137] width 12 height 12
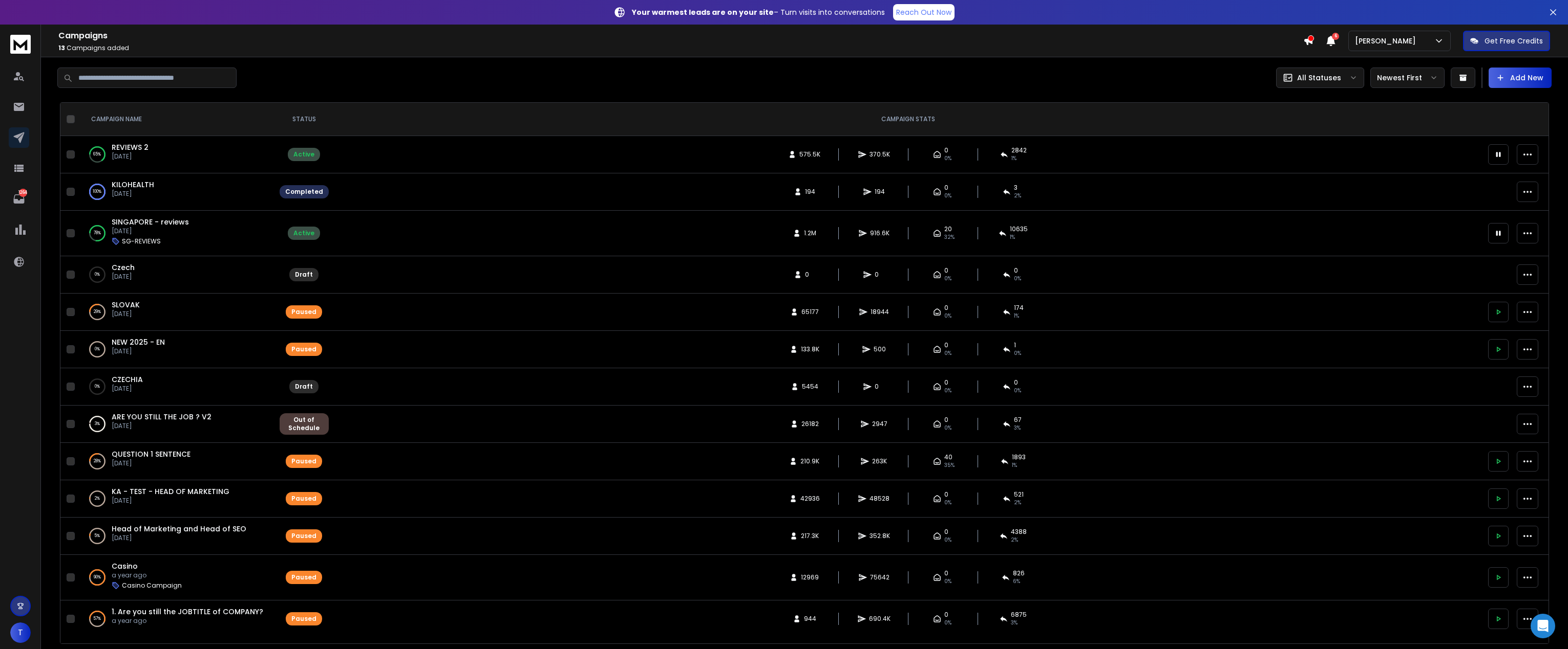
click at [415, 154] on div "575.5K 370.5K 0 0% 2842 1 %" at bounding box center [908, 154] width 1135 height 17
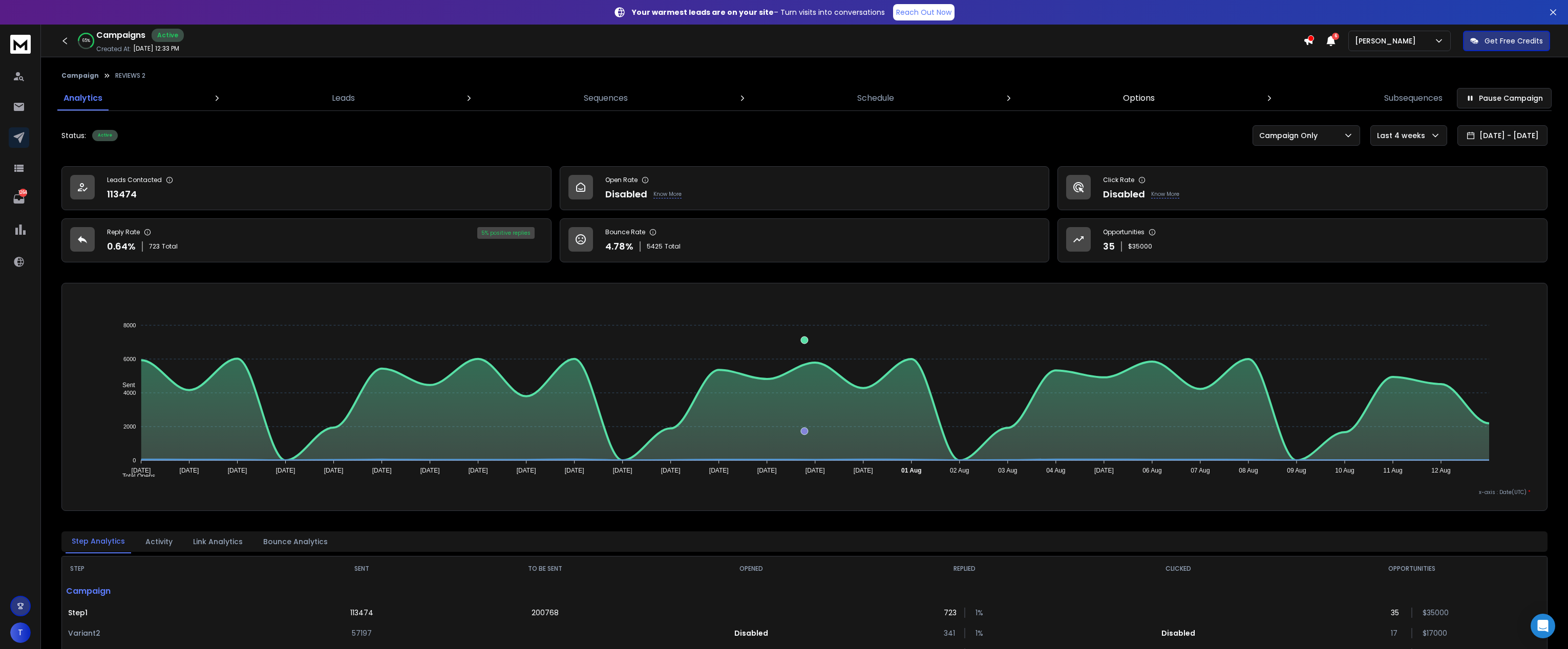
click at [1152, 104] on link "Options" at bounding box center [1139, 98] width 44 height 24
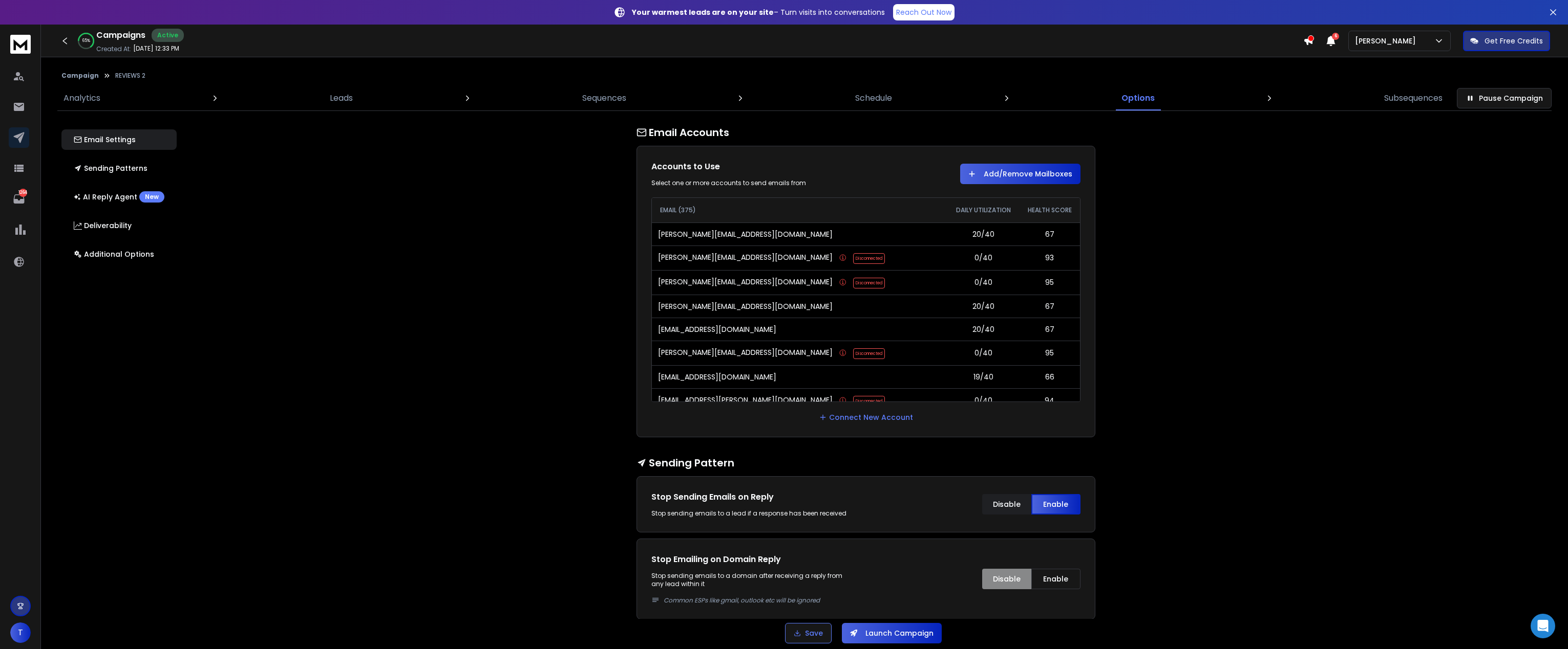
click at [1044, 179] on button "Add/Remove Mailboxes" at bounding box center [1020, 174] width 120 height 21
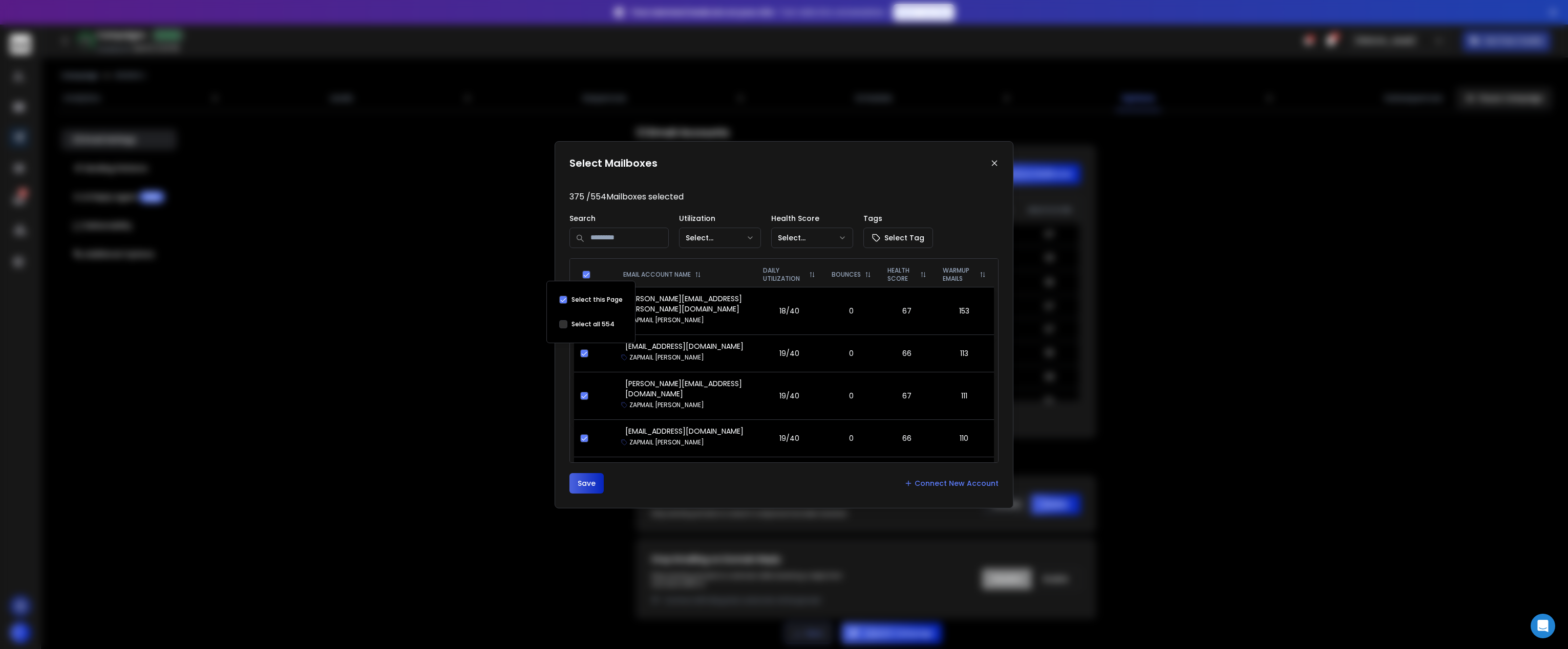
click at [563, 324] on button "Select this Page" at bounding box center [562, 324] width 8 height 8
click at [781, 189] on div "Select Mailboxes" at bounding box center [784, 174] width 429 height 35
click at [576, 486] on button "Save" at bounding box center [586, 484] width 34 height 21
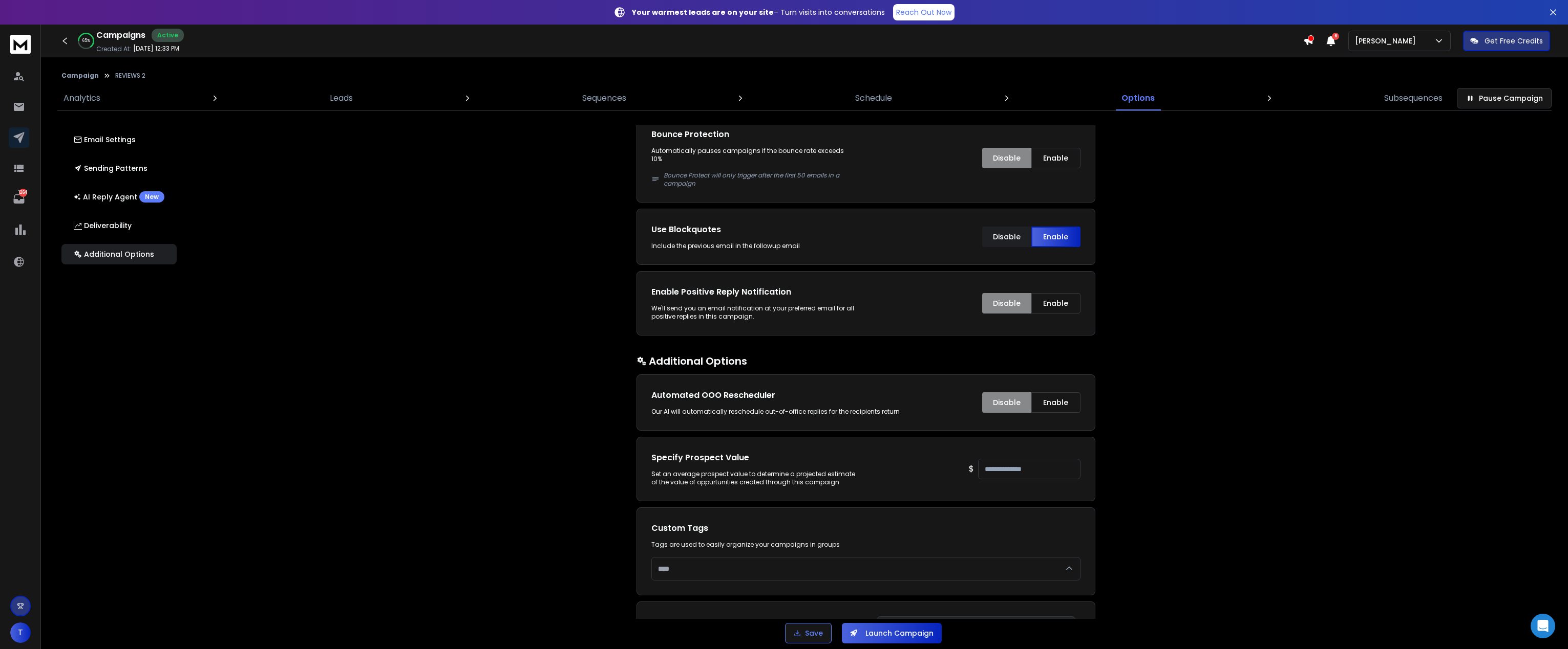
scroll to position [1799, 0]
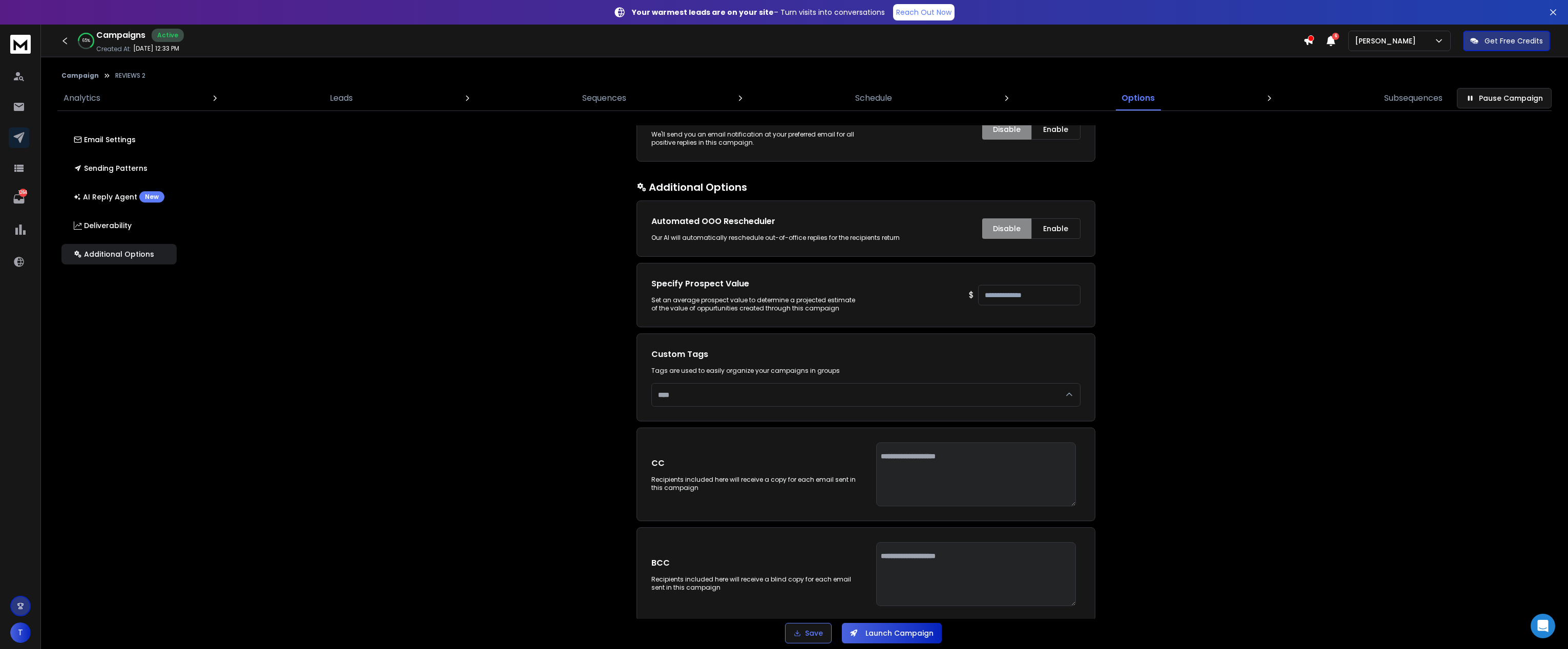
click at [812, 633] on button "Save" at bounding box center [808, 633] width 47 height 21
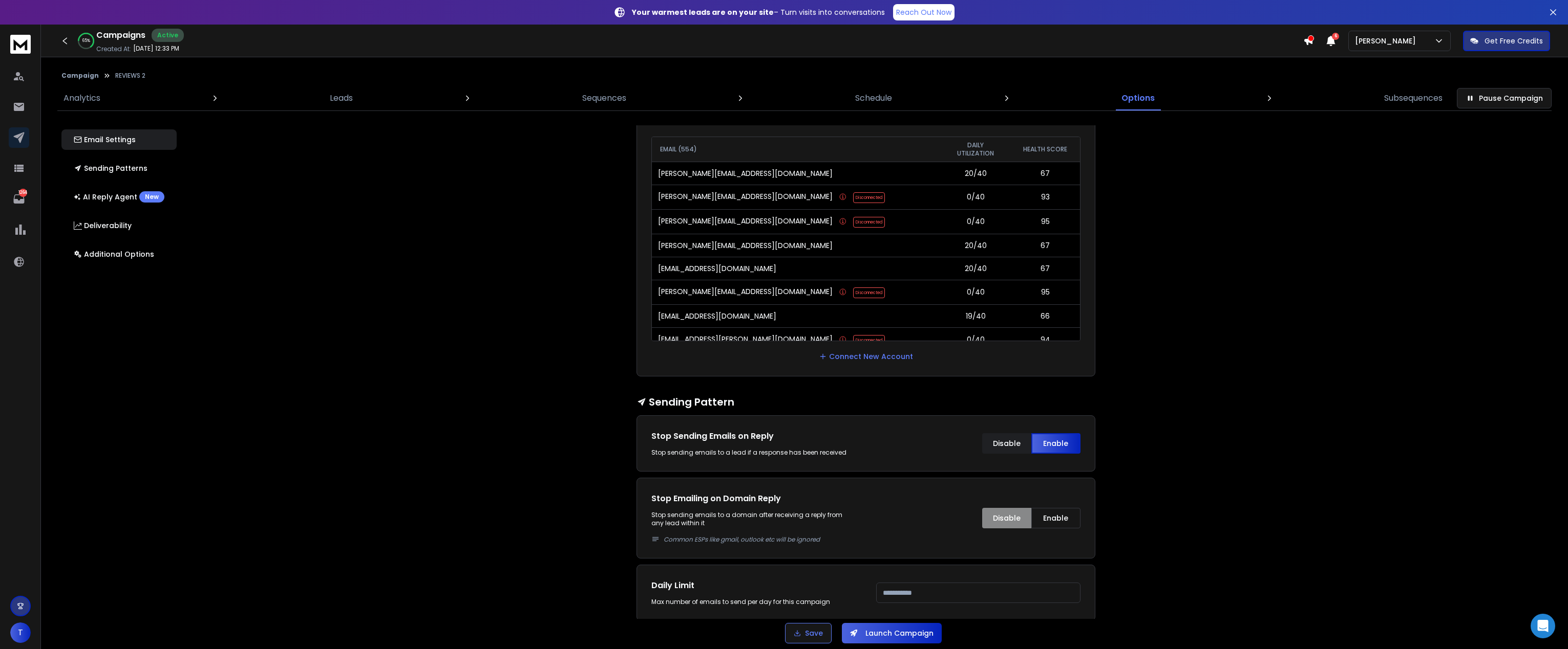
scroll to position [0, 0]
